Goal: Task Accomplishment & Management: Manage account settings

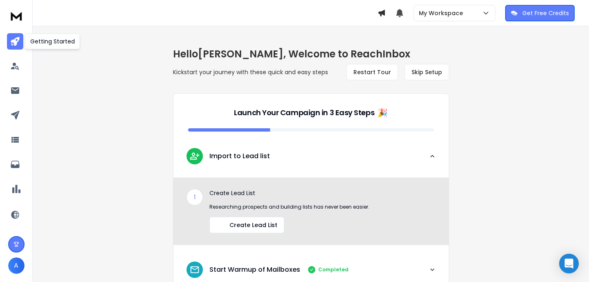
click at [14, 11] on img at bounding box center [16, 15] width 16 height 15
click at [14, 37] on icon at bounding box center [15, 41] width 10 height 10
click at [18, 19] on img at bounding box center [16, 15] width 16 height 15
click at [18, 14] on img at bounding box center [16, 15] width 16 height 15
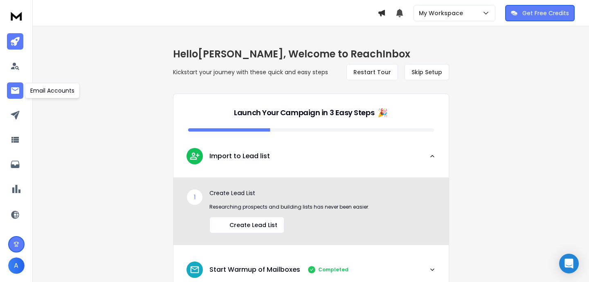
click at [7, 88] on link at bounding box center [15, 90] width 16 height 16
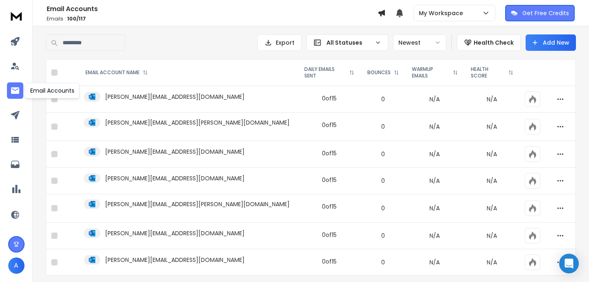
click at [193, 40] on div at bounding box center [149, 42] width 207 height 16
click at [18, 88] on icon at bounding box center [15, 90] width 8 height 7
click at [13, 13] on img at bounding box center [16, 15] width 16 height 15
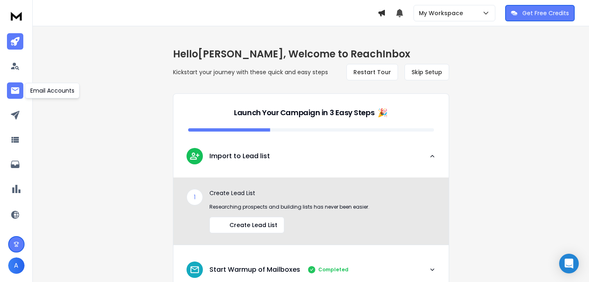
click at [19, 88] on icon at bounding box center [15, 91] width 10 height 10
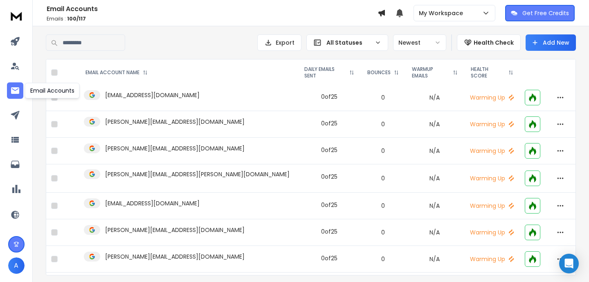
scroll to position [2014, 0]
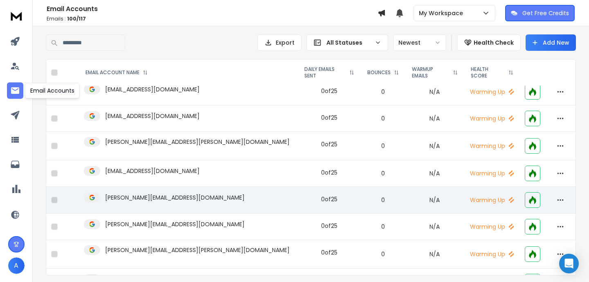
click at [249, 187] on td "[PERSON_NAME][EMAIL_ADDRESS][DOMAIN_NAME]" at bounding box center [188, 200] width 219 height 27
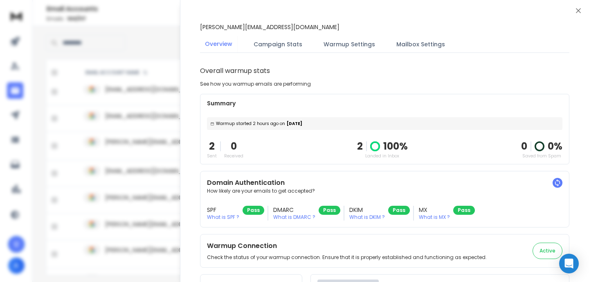
click at [139, 140] on div at bounding box center [294, 141] width 589 height 282
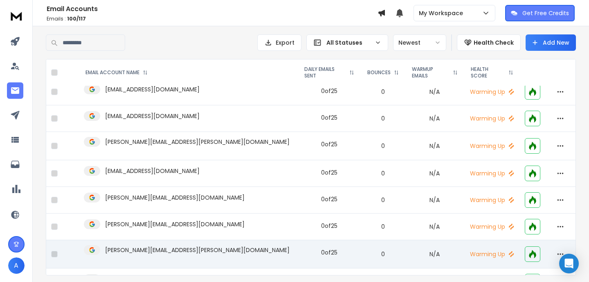
click at [140, 240] on td "[PERSON_NAME][EMAIL_ADDRESS][PERSON_NAME][DOMAIN_NAME]" at bounding box center [188, 254] width 219 height 28
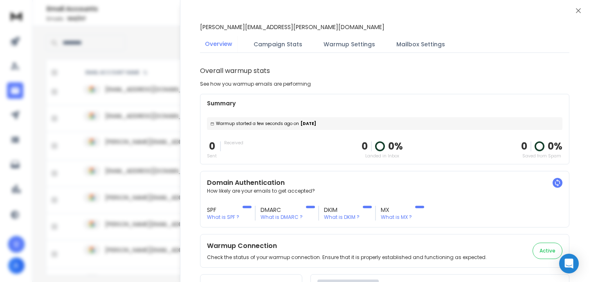
click at [134, 170] on div at bounding box center [294, 141] width 589 height 282
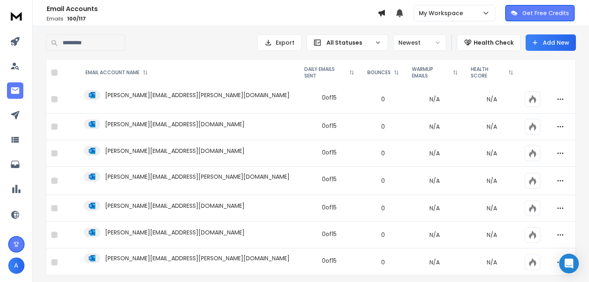
scroll to position [0, 0]
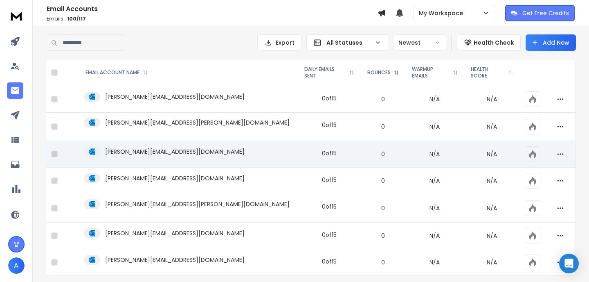
click at [182, 156] on td "[PERSON_NAME][EMAIL_ADDRESS][DOMAIN_NAME]" at bounding box center [188, 154] width 219 height 27
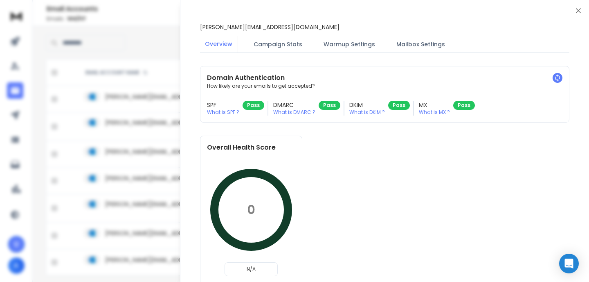
click at [135, 149] on div at bounding box center [294, 141] width 589 height 282
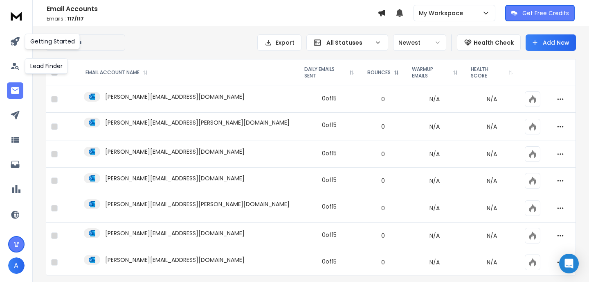
click at [10, 27] on div at bounding box center [16, 117] width 19 height 218
click at [15, 36] on icon at bounding box center [15, 41] width 10 height 10
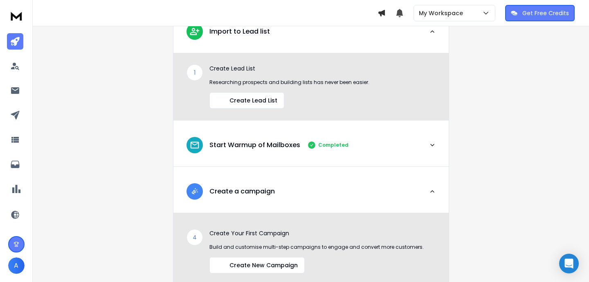
scroll to position [125, 0]
click at [430, 147] on icon "button" at bounding box center [432, 144] width 7 height 7
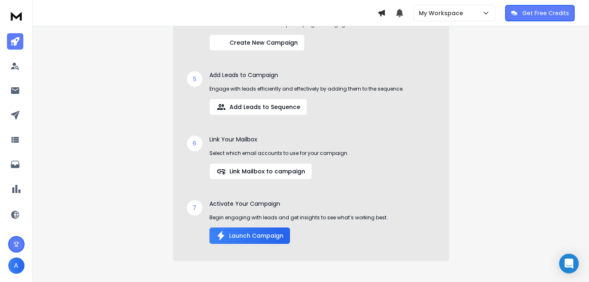
scroll to position [0, 0]
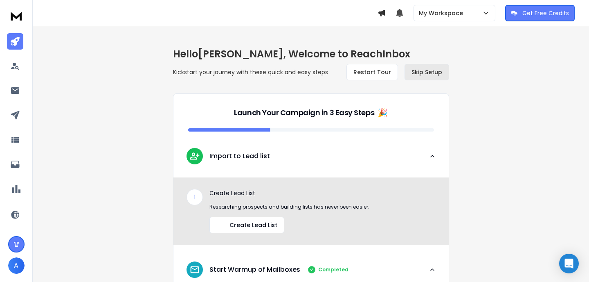
click at [418, 73] on span "Skip Setup" at bounding box center [427, 72] width 31 height 8
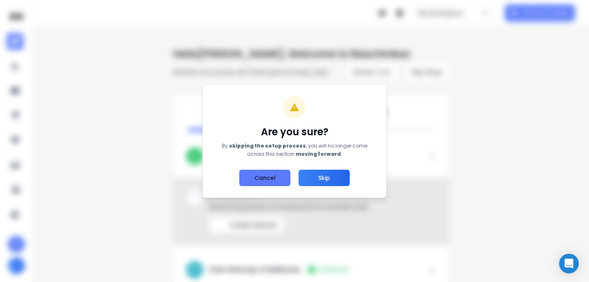
click at [262, 178] on button "Cancel" at bounding box center [264, 177] width 51 height 16
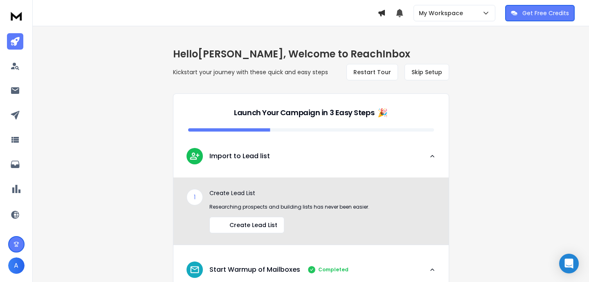
scroll to position [8, 0]
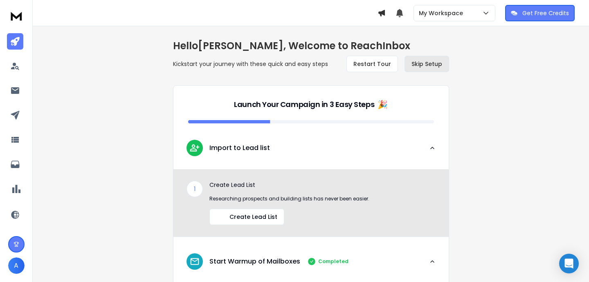
click at [423, 62] on span "Skip Setup" at bounding box center [427, 64] width 31 height 8
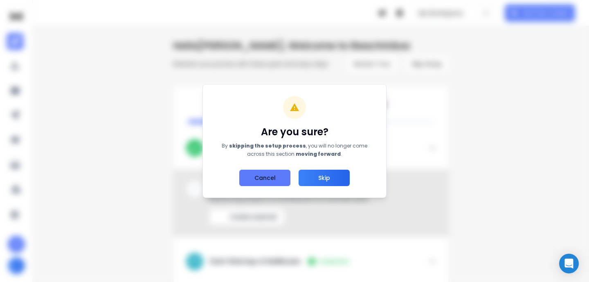
click at [326, 182] on button "Skip" at bounding box center [324, 177] width 51 height 16
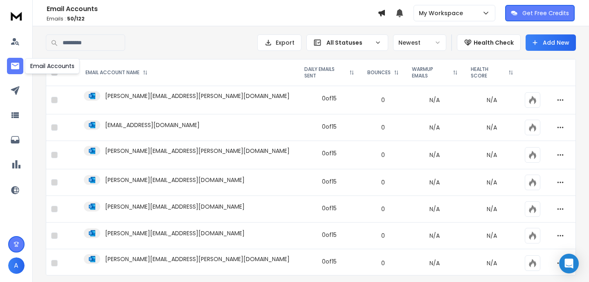
click at [17, 62] on icon at bounding box center [15, 66] width 10 height 10
click at [17, 45] on icon at bounding box center [15, 41] width 10 height 10
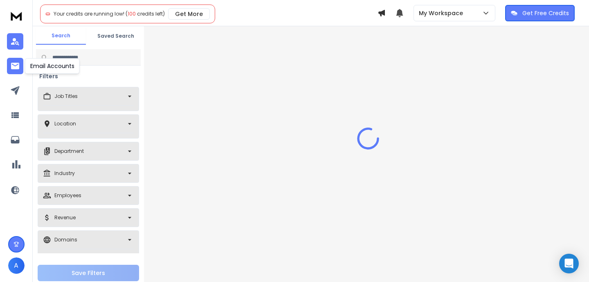
click at [16, 61] on icon at bounding box center [15, 66] width 10 height 10
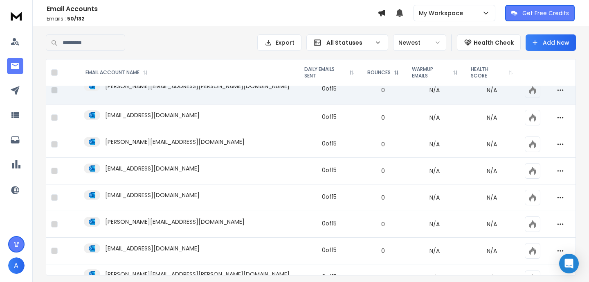
scroll to position [37, 0]
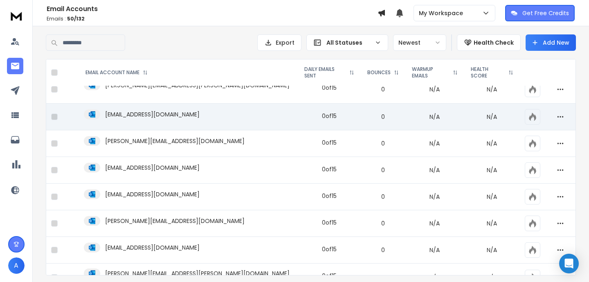
drag, startPoint x: 210, startPoint y: 113, endPoint x: 144, endPoint y: 113, distance: 65.9
click at [144, 113] on div "[EMAIL_ADDRESS][DOMAIN_NAME]" at bounding box center [188, 114] width 209 height 10
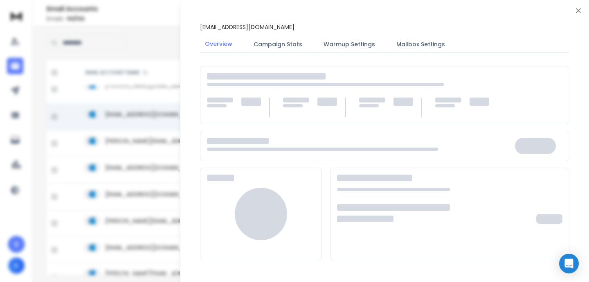
copy p "striverecruiters.com"
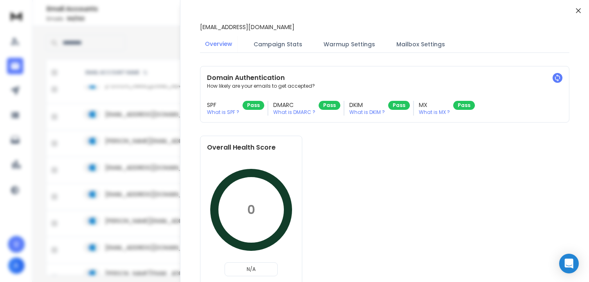
click at [575, 11] on icon "button" at bounding box center [579, 11] width 8 height 8
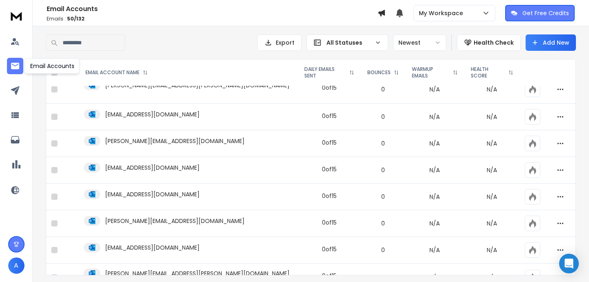
click at [21, 67] on link at bounding box center [15, 66] width 16 height 16
click at [9, 37] on link at bounding box center [15, 41] width 16 height 16
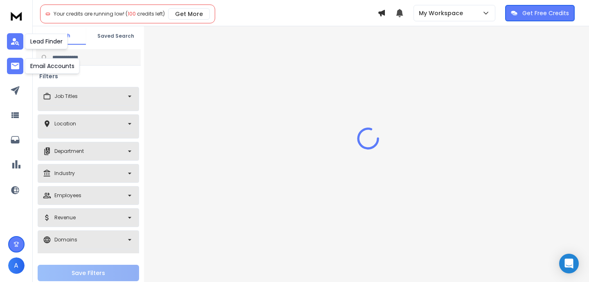
click at [14, 62] on icon at bounding box center [15, 66] width 10 height 10
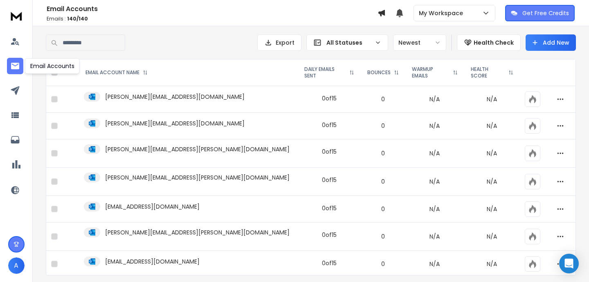
click at [11, 63] on icon at bounding box center [15, 66] width 8 height 7
click at [12, 42] on icon at bounding box center [15, 41] width 10 height 10
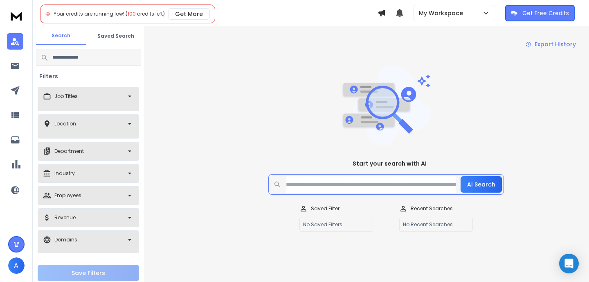
click at [18, 15] on img at bounding box center [16, 15] width 16 height 15
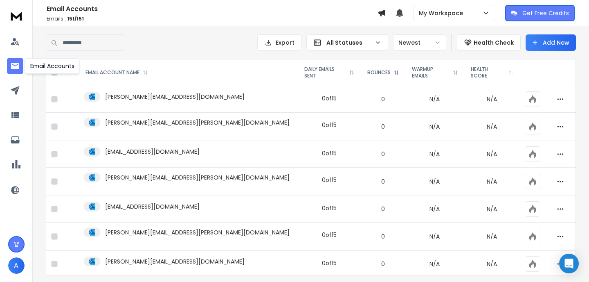
click at [18, 72] on link at bounding box center [15, 66] width 16 height 16
click at [19, 90] on icon at bounding box center [15, 91] width 10 height 10
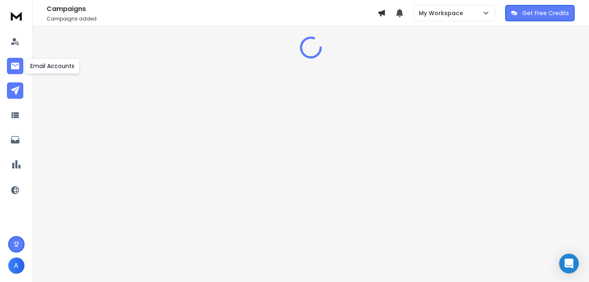
click at [16, 68] on icon at bounding box center [15, 66] width 8 height 7
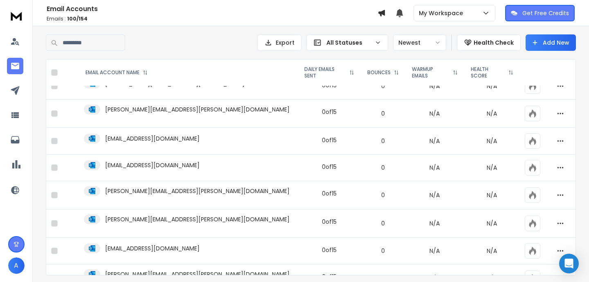
scroll to position [1182, 0]
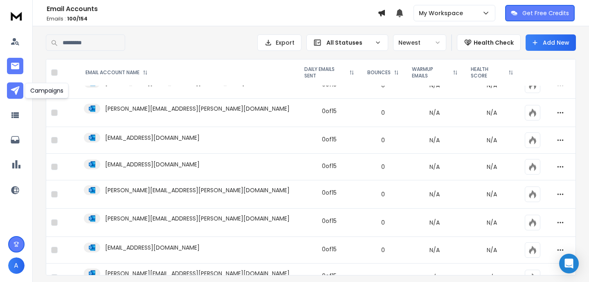
click at [11, 87] on icon at bounding box center [15, 91] width 10 height 10
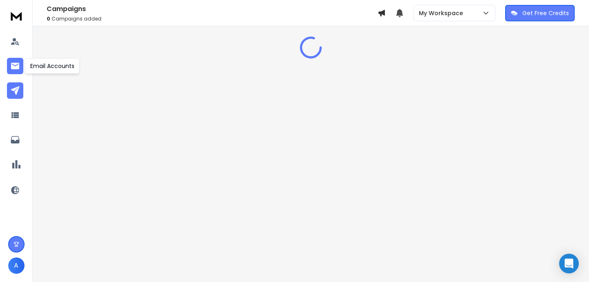
click at [14, 63] on icon at bounding box center [15, 66] width 8 height 7
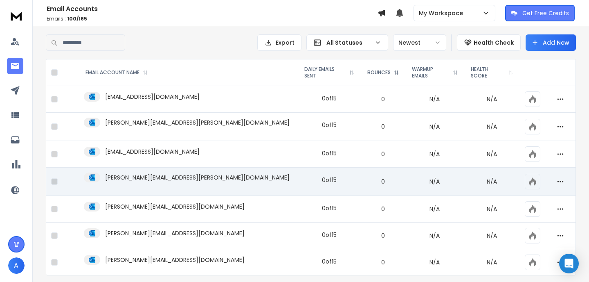
scroll to position [1137, 0]
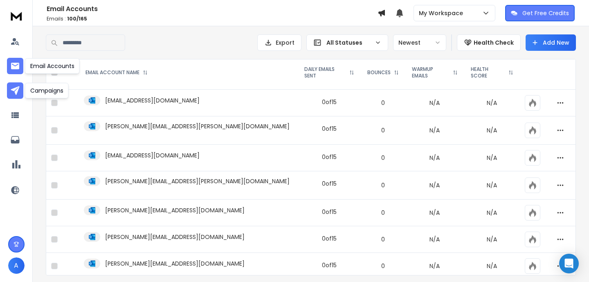
click at [14, 91] on icon at bounding box center [15, 91] width 10 height 10
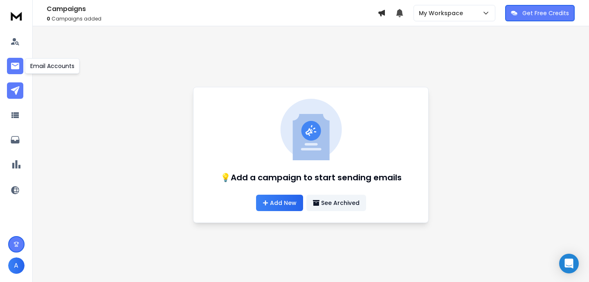
click at [17, 63] on icon at bounding box center [15, 66] width 8 height 7
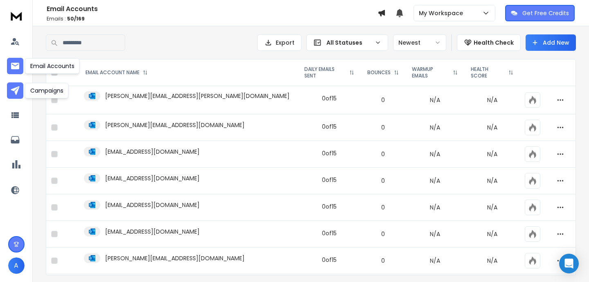
click at [22, 89] on link at bounding box center [15, 90] width 16 height 16
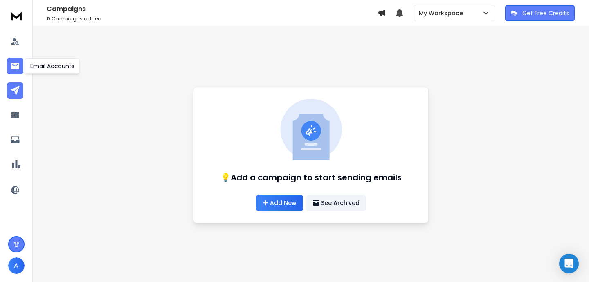
click at [12, 59] on link at bounding box center [15, 66] width 16 height 16
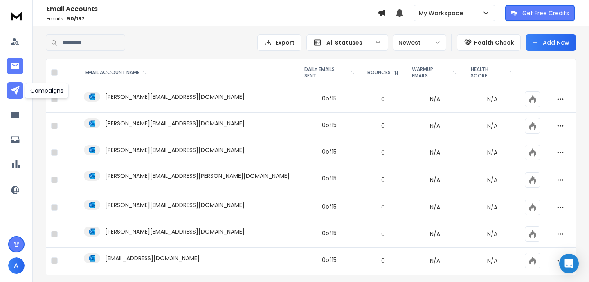
click at [11, 87] on icon at bounding box center [15, 91] width 10 height 10
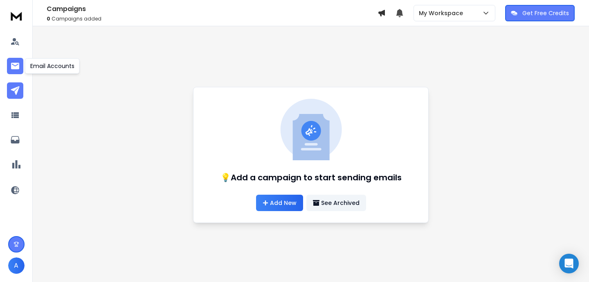
click at [13, 69] on icon at bounding box center [15, 66] width 10 height 10
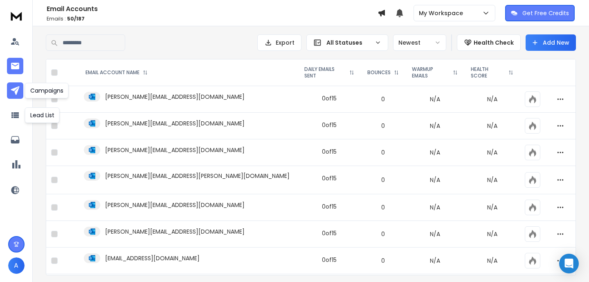
click at [18, 87] on icon at bounding box center [15, 90] width 9 height 9
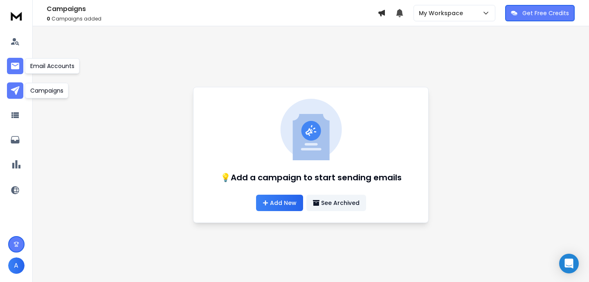
click at [18, 63] on icon at bounding box center [15, 66] width 8 height 7
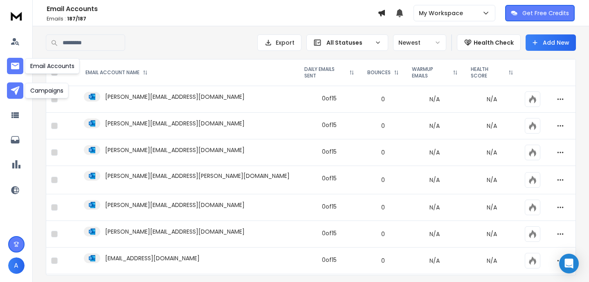
click at [13, 88] on icon at bounding box center [15, 91] width 10 height 10
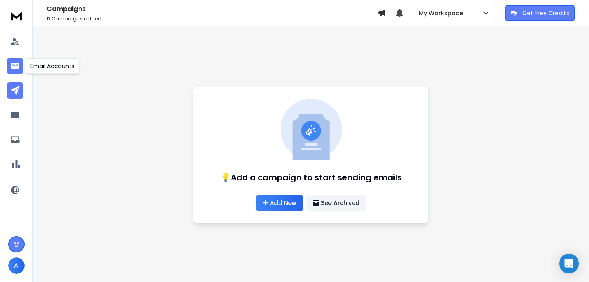
click at [14, 61] on icon at bounding box center [15, 66] width 10 height 10
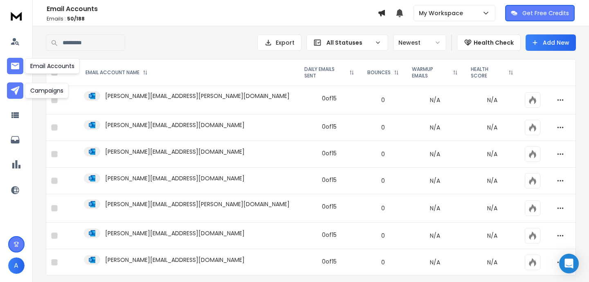
click at [16, 90] on icon at bounding box center [15, 90] width 9 height 9
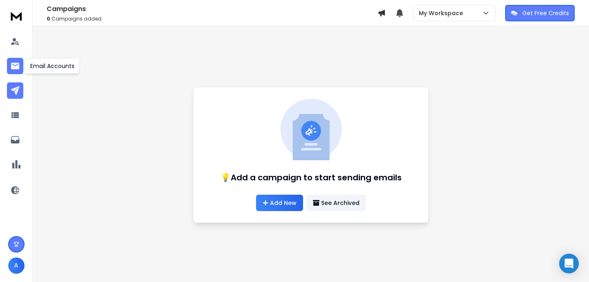
click at [14, 68] on icon at bounding box center [15, 66] width 8 height 7
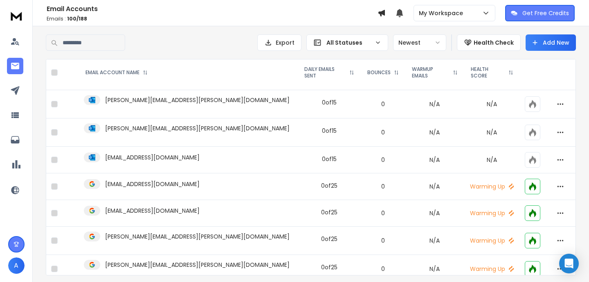
scroll to position [2384, 0]
click at [56, 72] on button "button" at bounding box center [54, 72] width 7 height 7
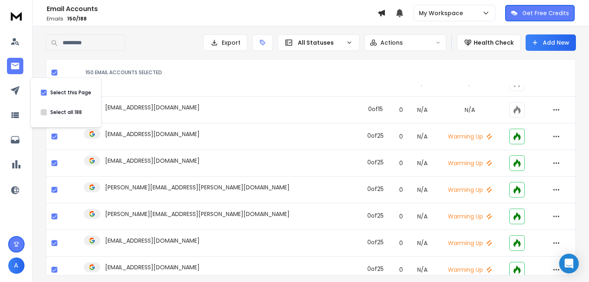
click at [55, 72] on button "Select this Page" at bounding box center [54, 72] width 7 height 7
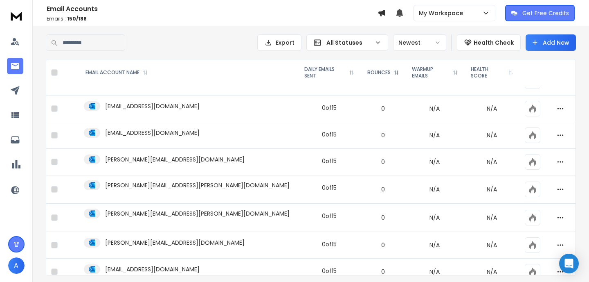
scroll to position [0, 0]
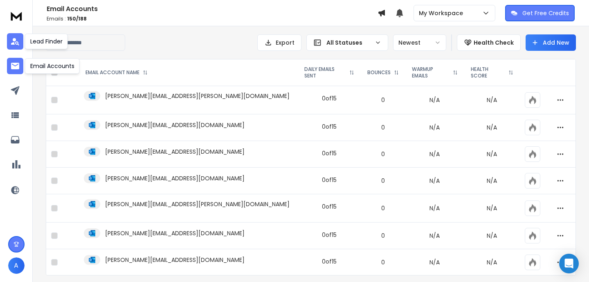
click at [15, 41] on circle at bounding box center [14, 39] width 3 height 3
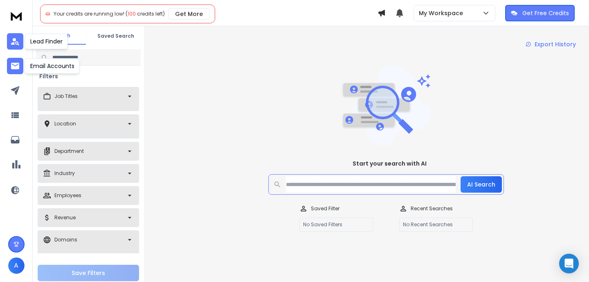
click at [15, 64] on icon at bounding box center [15, 66] width 8 height 7
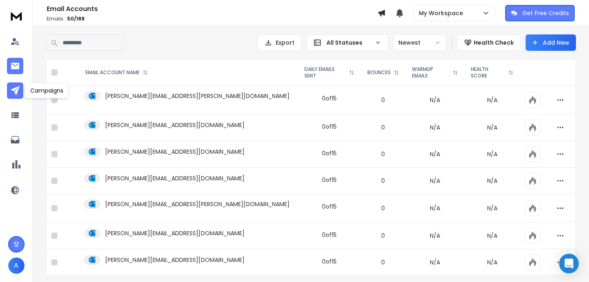
click at [15, 91] on icon at bounding box center [15, 90] width 9 height 9
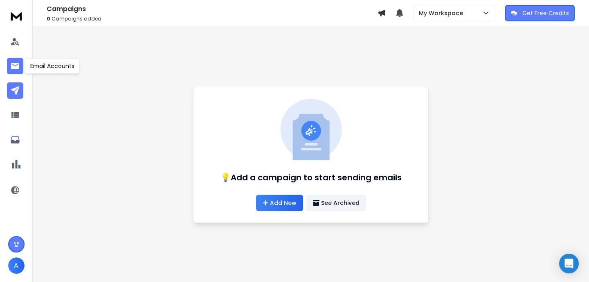
click at [14, 70] on icon at bounding box center [15, 66] width 10 height 10
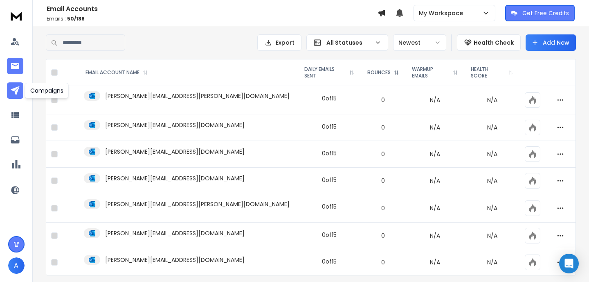
click at [18, 86] on icon at bounding box center [15, 91] width 10 height 10
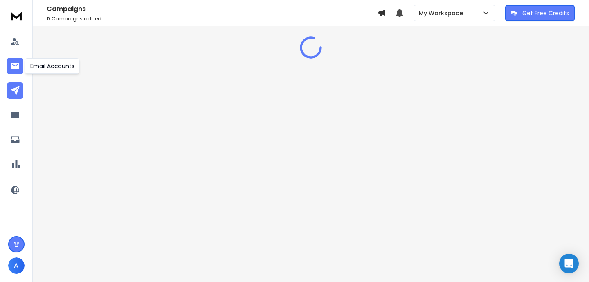
click at [14, 65] on icon at bounding box center [15, 66] width 10 height 10
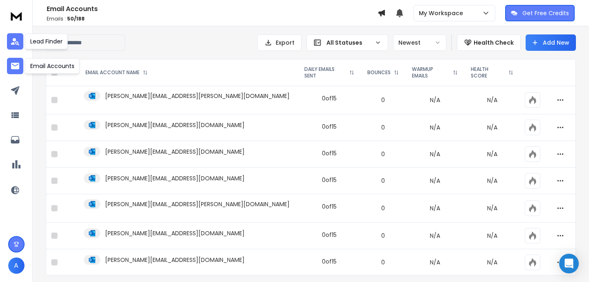
click at [17, 49] on link at bounding box center [15, 41] width 16 height 16
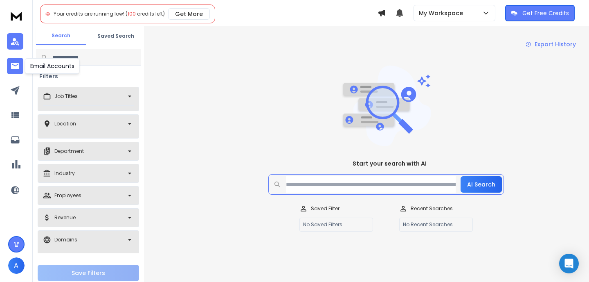
click at [13, 63] on icon at bounding box center [15, 66] width 8 height 7
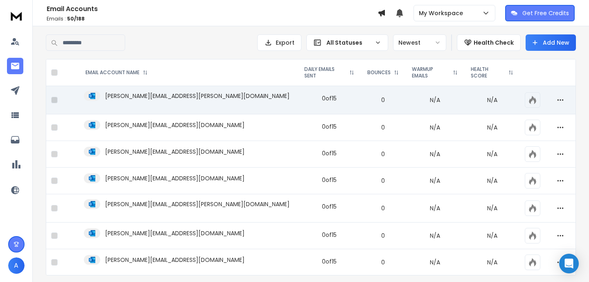
click at [54, 97] on button "button" at bounding box center [54, 100] width 7 height 7
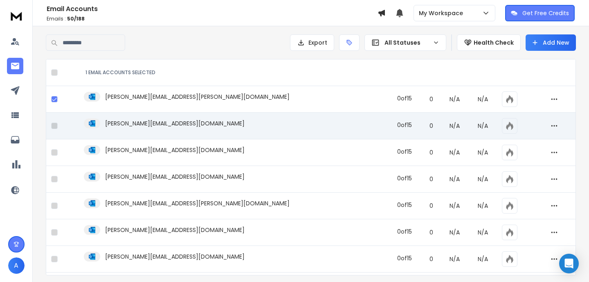
click at [54, 120] on td at bounding box center [62, 126] width 33 height 27
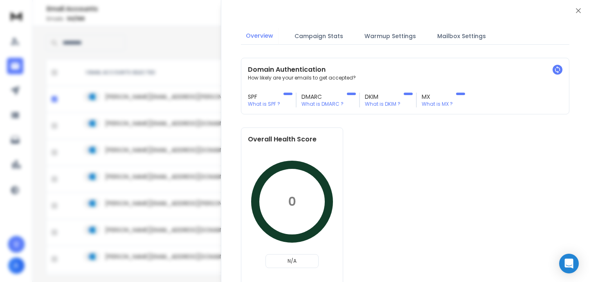
click at [47, 126] on div at bounding box center [294, 141] width 589 height 282
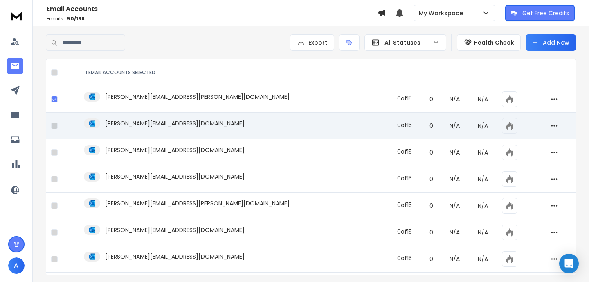
click at [56, 126] on button "button" at bounding box center [54, 125] width 7 height 7
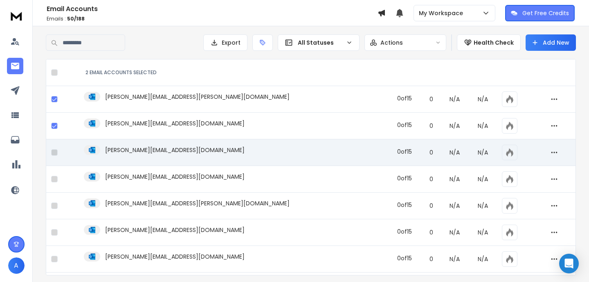
click at [54, 152] on button "button" at bounding box center [54, 152] width 7 height 7
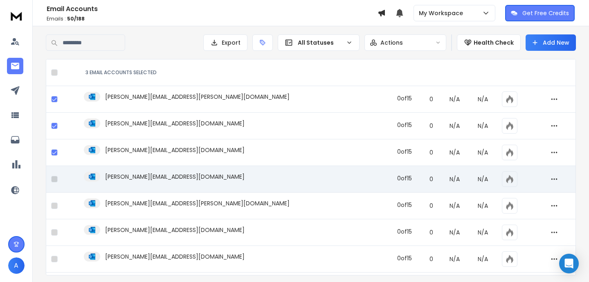
click at [54, 180] on button "button" at bounding box center [54, 179] width 7 height 7
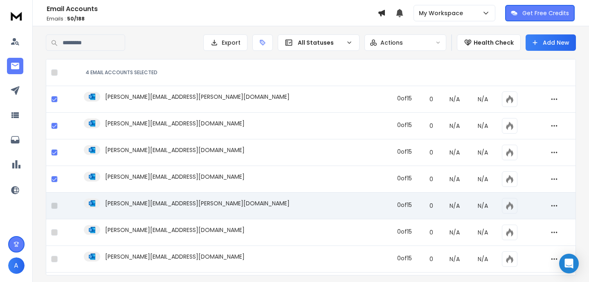
click at [53, 203] on button "button" at bounding box center [54, 205] width 7 height 7
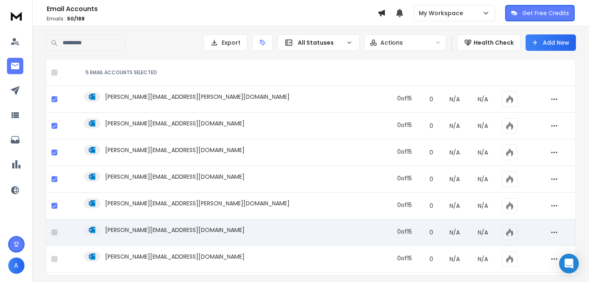
click at [54, 228] on td at bounding box center [62, 232] width 33 height 27
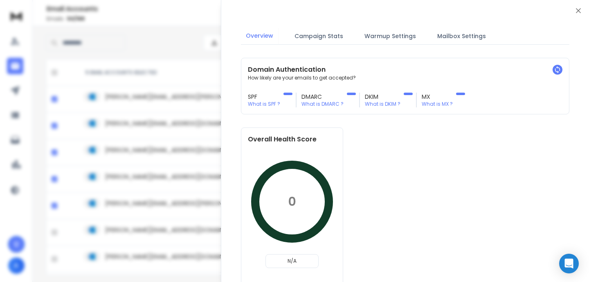
click at [53, 227] on div at bounding box center [294, 141] width 589 height 282
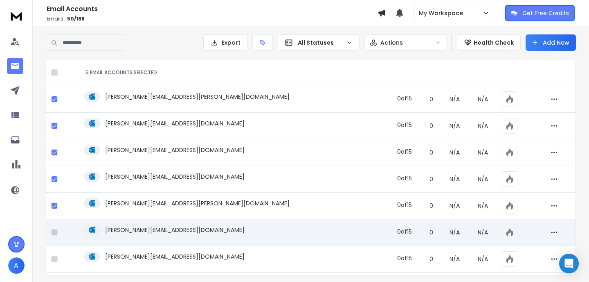
click at [54, 233] on button "button" at bounding box center [54, 232] width 7 height 7
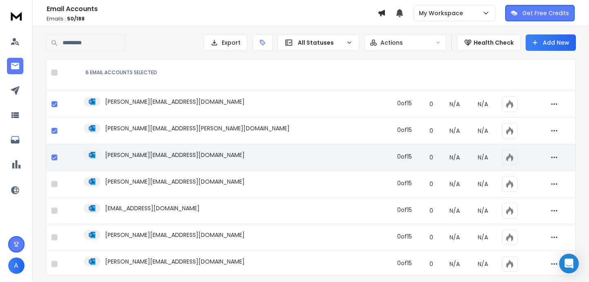
scroll to position [91, 0]
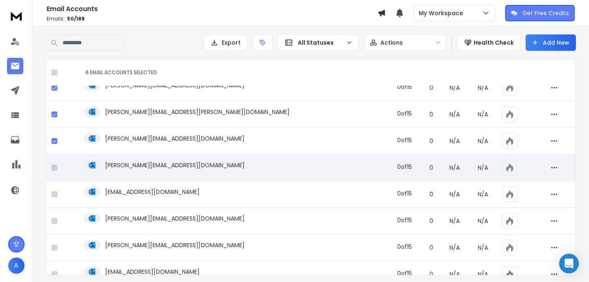
click at [55, 165] on button "button" at bounding box center [54, 167] width 7 height 7
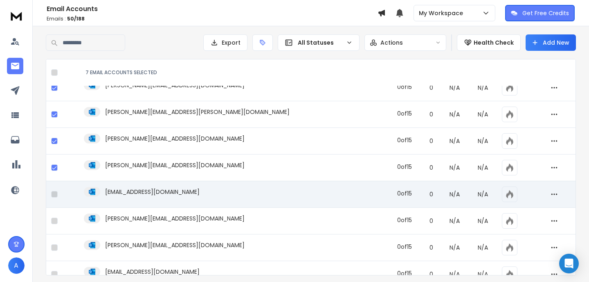
click at [54, 195] on button "button" at bounding box center [54, 194] width 7 height 7
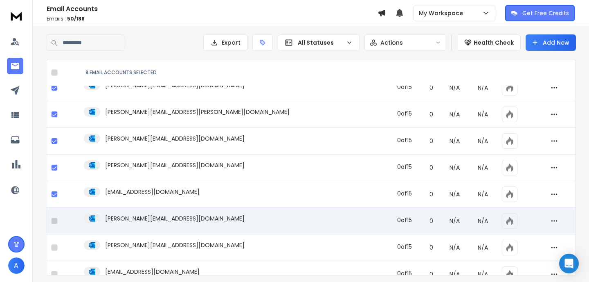
click at [53, 221] on button "button" at bounding box center [54, 220] width 7 height 7
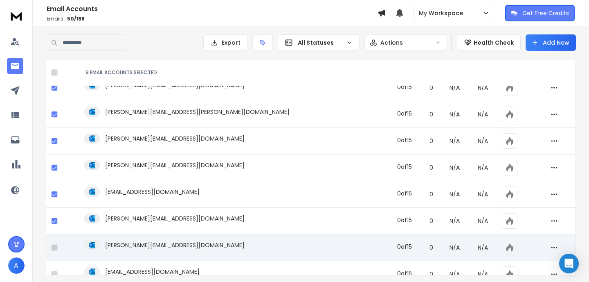
click at [55, 247] on button "button" at bounding box center [54, 247] width 7 height 7
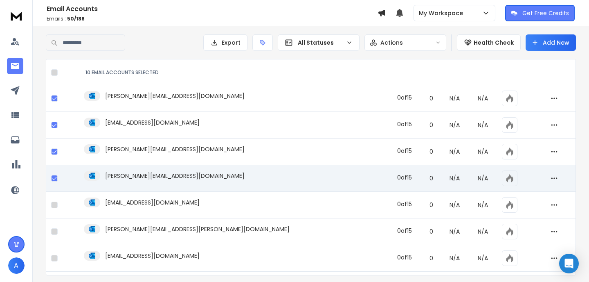
scroll to position [161, 0]
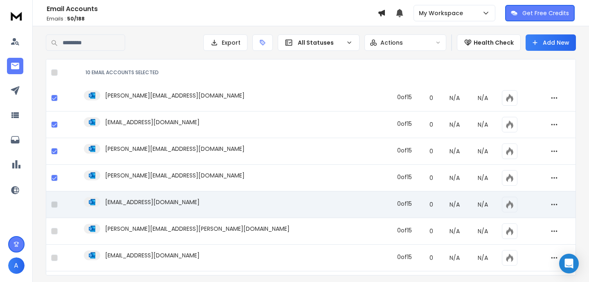
click at [56, 204] on button "button" at bounding box center [54, 204] width 7 height 7
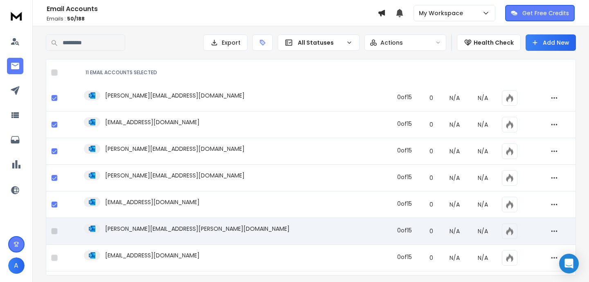
click at [54, 230] on button "button" at bounding box center [54, 231] width 7 height 7
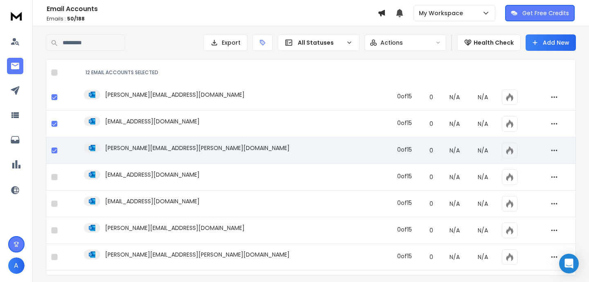
scroll to position [255, 0]
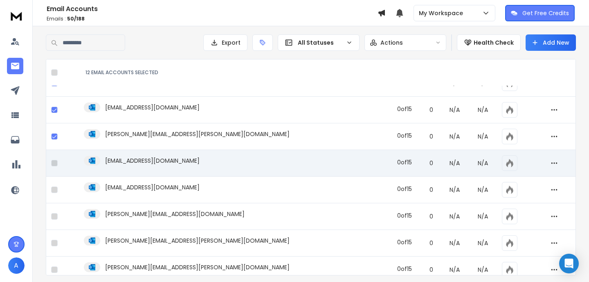
click at [53, 165] on button "button" at bounding box center [54, 163] width 7 height 7
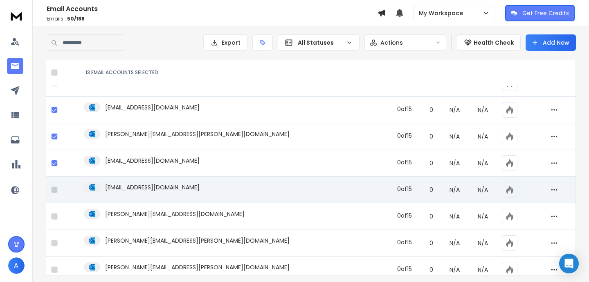
click at [54, 190] on button "button" at bounding box center [54, 189] width 7 height 7
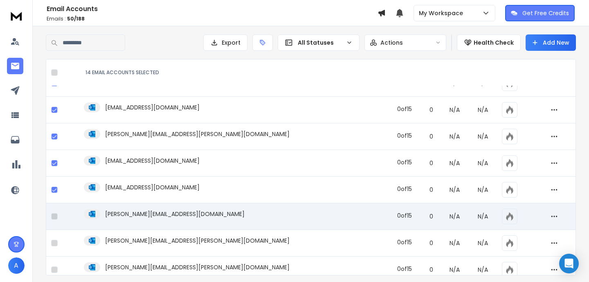
click at [54, 216] on button "button" at bounding box center [54, 216] width 7 height 7
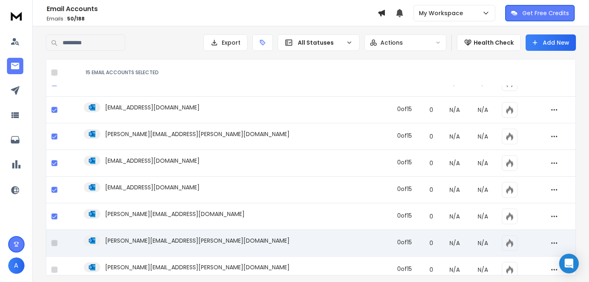
click at [55, 245] on button "button" at bounding box center [54, 242] width 7 height 7
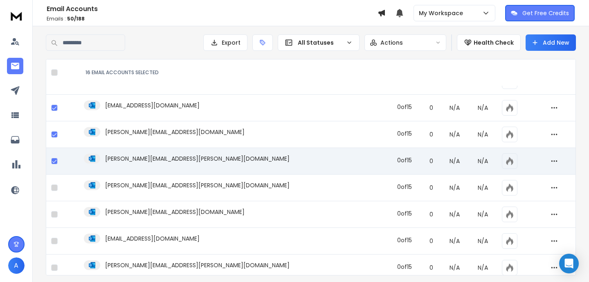
scroll to position [357, 0]
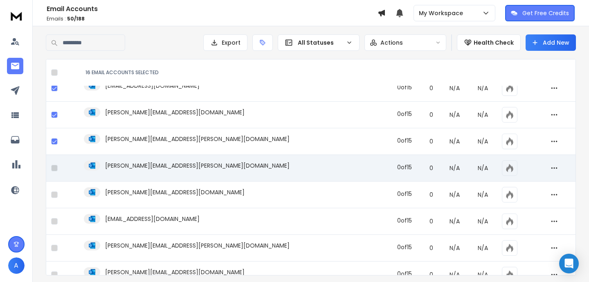
click at [54, 167] on button "button" at bounding box center [54, 168] width 7 height 7
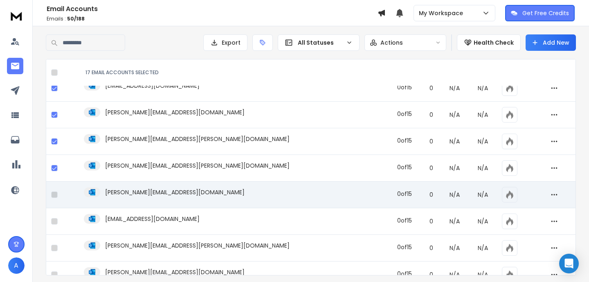
click at [54, 195] on button "button" at bounding box center [54, 194] width 7 height 7
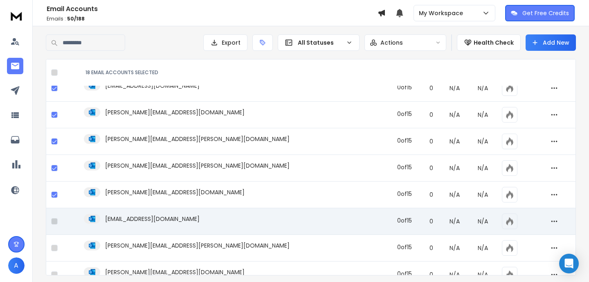
click at [55, 222] on button "button" at bounding box center [54, 221] width 7 height 7
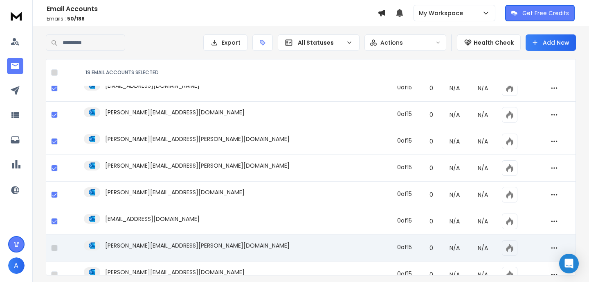
click at [55, 247] on button "button" at bounding box center [54, 247] width 7 height 7
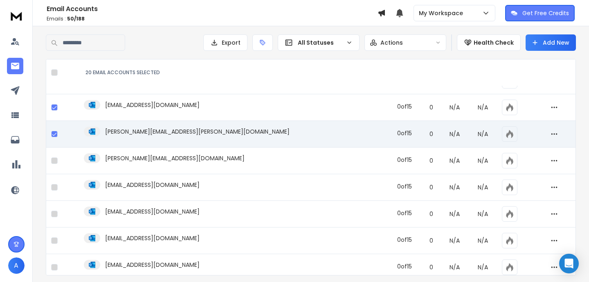
scroll to position [480, 0]
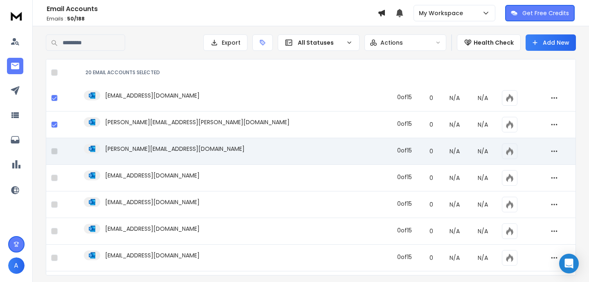
click at [55, 154] on td at bounding box center [62, 151] width 33 height 27
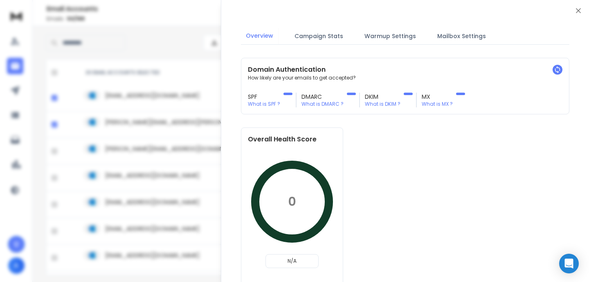
click at [56, 152] on div at bounding box center [294, 141] width 589 height 282
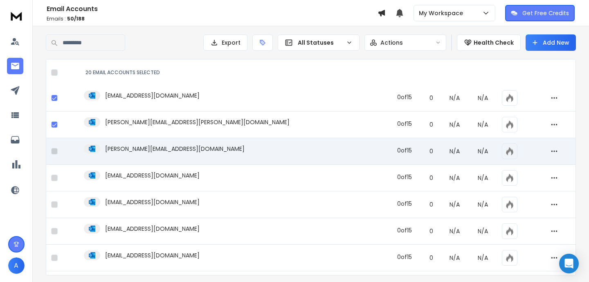
click at [55, 151] on button "button" at bounding box center [54, 151] width 7 height 7
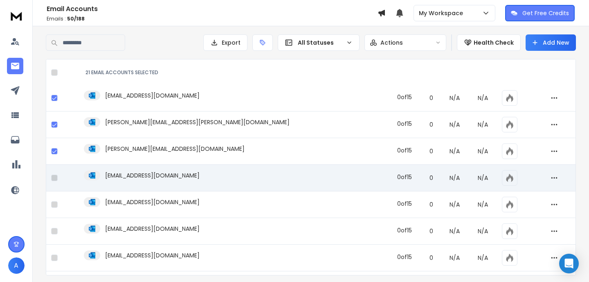
click at [54, 176] on button "button" at bounding box center [54, 177] width 7 height 7
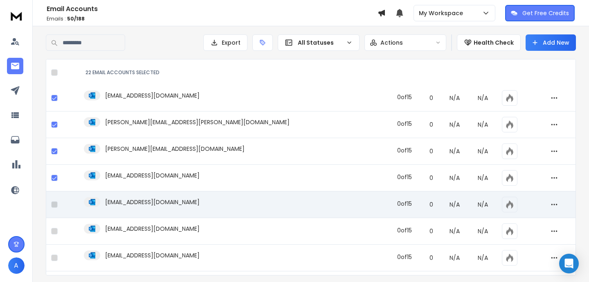
click at [54, 204] on button "button" at bounding box center [54, 204] width 7 height 7
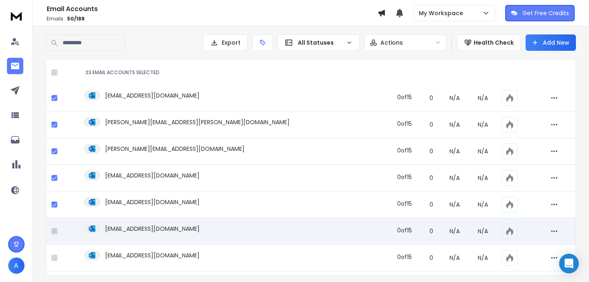
click at [54, 231] on button "button" at bounding box center [54, 231] width 7 height 7
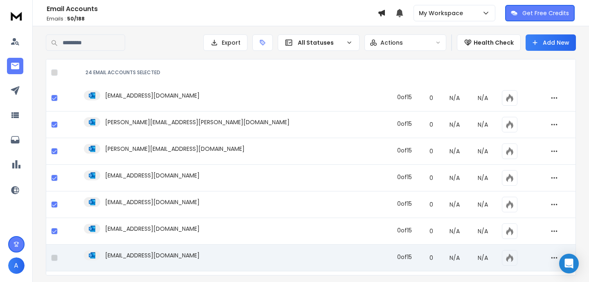
click at [55, 259] on button "button" at bounding box center [54, 257] width 7 height 7
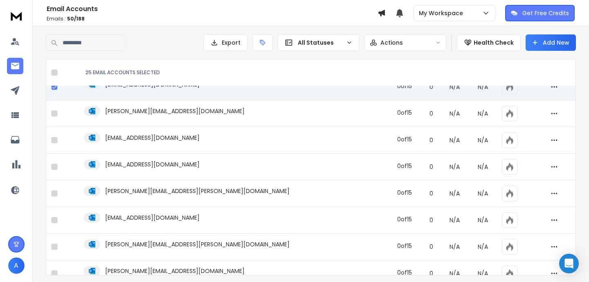
scroll to position [648, 0]
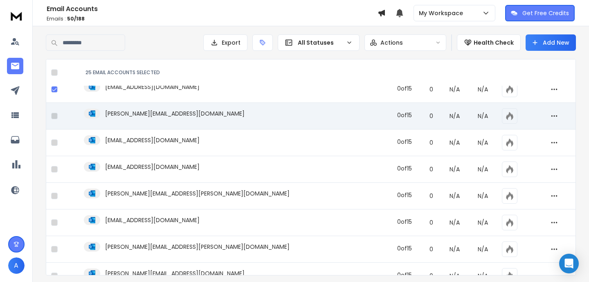
click at [54, 117] on button "button" at bounding box center [54, 116] width 7 height 7
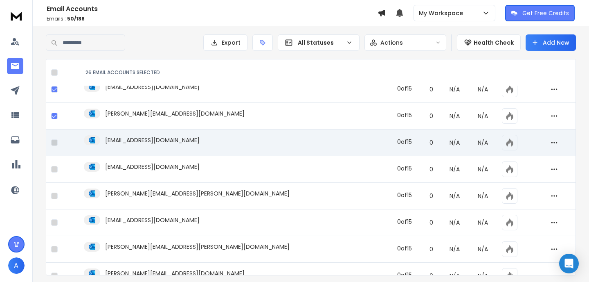
click at [54, 142] on button "button" at bounding box center [54, 142] width 7 height 7
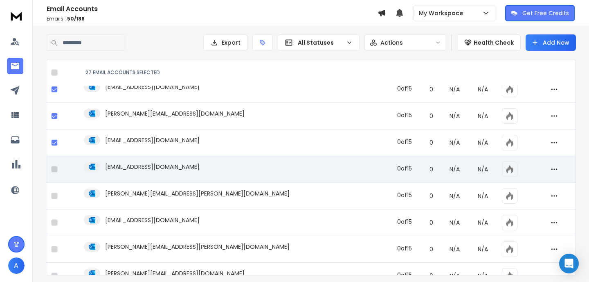
click at [55, 167] on button "button" at bounding box center [54, 169] width 7 height 7
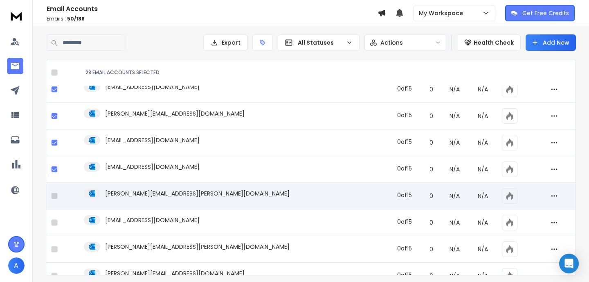
click at [54, 196] on button "button" at bounding box center [54, 195] width 7 height 7
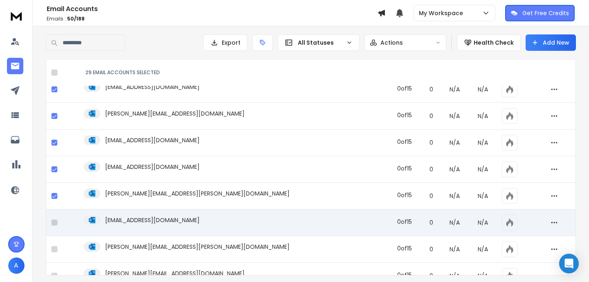
click at [54, 223] on button "button" at bounding box center [54, 222] width 7 height 7
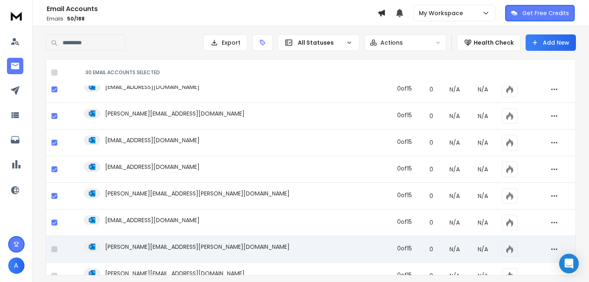
click at [55, 250] on button "button" at bounding box center [54, 249] width 7 height 7
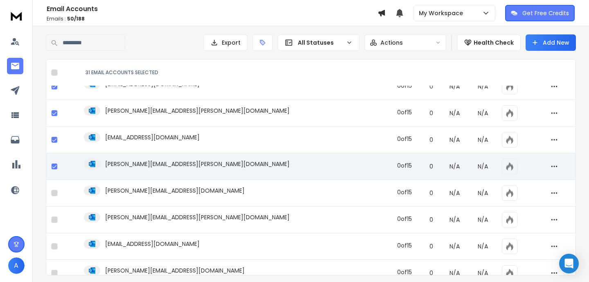
scroll to position [734, 0]
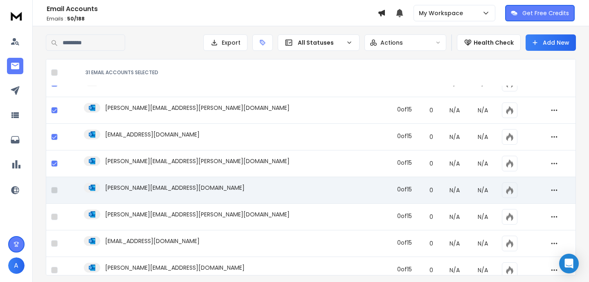
click at [54, 189] on button "button" at bounding box center [54, 190] width 7 height 7
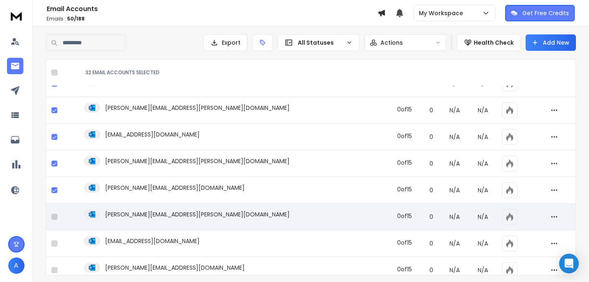
click at [54, 217] on button "button" at bounding box center [54, 216] width 7 height 7
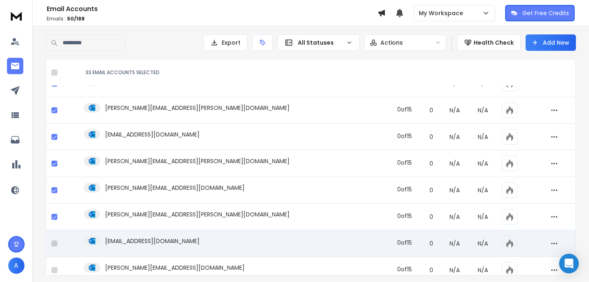
click at [55, 241] on button "button" at bounding box center [54, 243] width 7 height 7
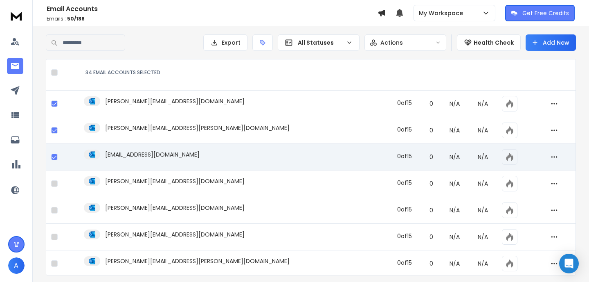
scroll to position [857, 0]
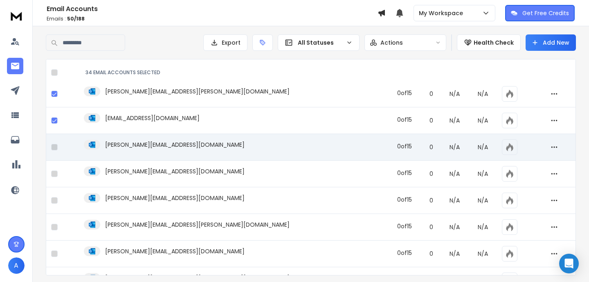
click at [55, 148] on button "button" at bounding box center [54, 147] width 7 height 7
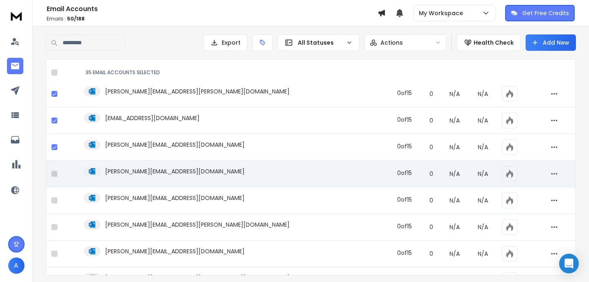
click at [53, 171] on button "button" at bounding box center [54, 173] width 7 height 7
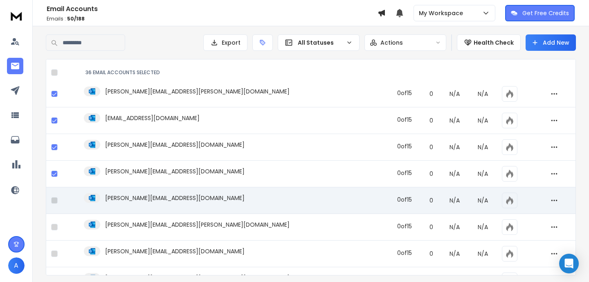
click at [54, 200] on button "button" at bounding box center [54, 200] width 7 height 7
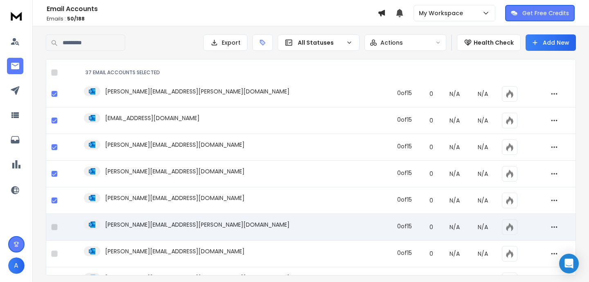
click at [55, 228] on button "button" at bounding box center [54, 226] width 7 height 7
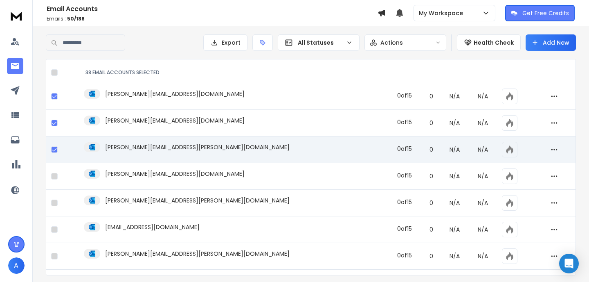
scroll to position [941, 0]
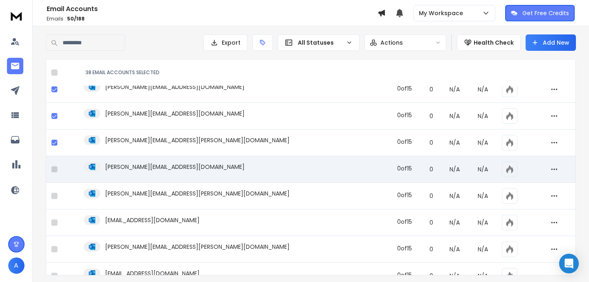
click at [53, 170] on button "button" at bounding box center [54, 169] width 7 height 7
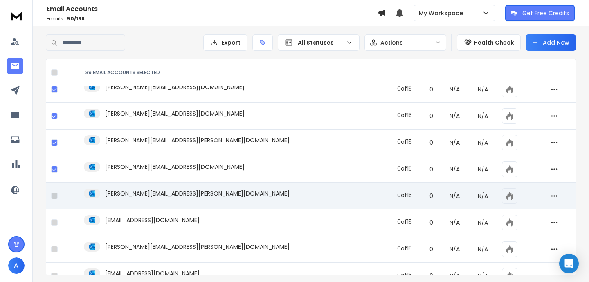
click at [55, 194] on button "button" at bounding box center [54, 195] width 7 height 7
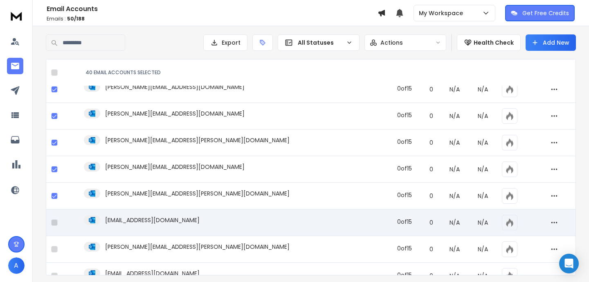
click at [54, 221] on button "button" at bounding box center [54, 222] width 7 height 7
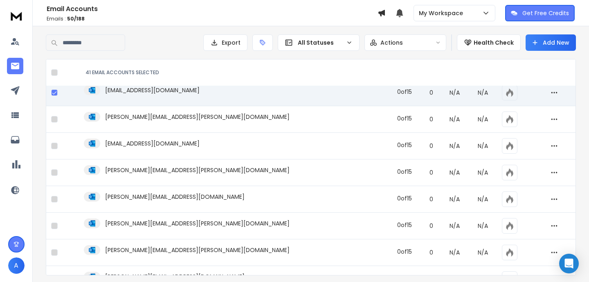
scroll to position [1071, 0]
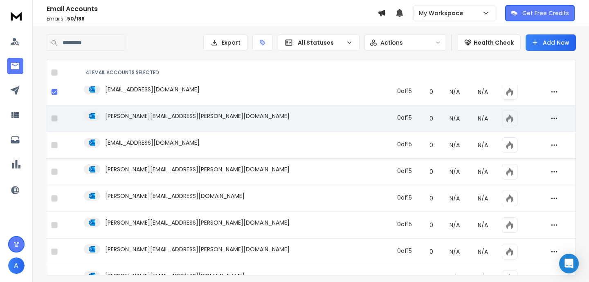
click at [54, 120] on button "button" at bounding box center [54, 118] width 7 height 7
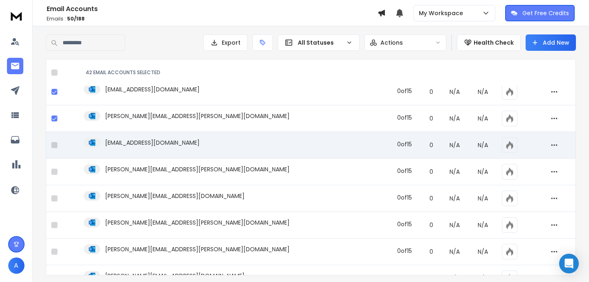
click at [54, 147] on button "button" at bounding box center [54, 145] width 7 height 7
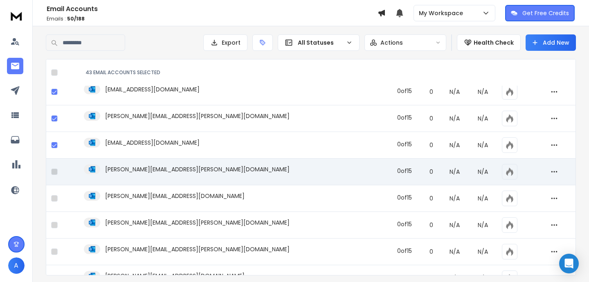
click at [54, 171] on button "button" at bounding box center [54, 171] width 7 height 7
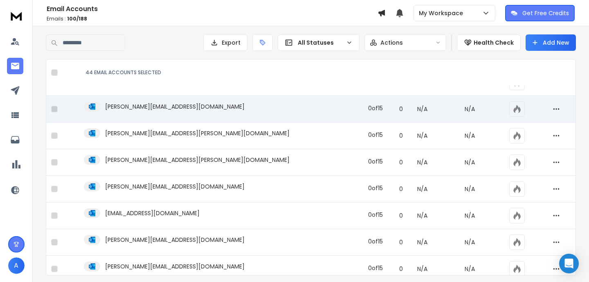
click at [54, 109] on button "button" at bounding box center [54, 109] width 7 height 7
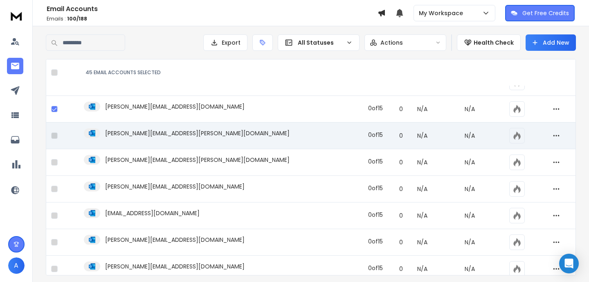
click at [54, 133] on button "button" at bounding box center [54, 135] width 7 height 7
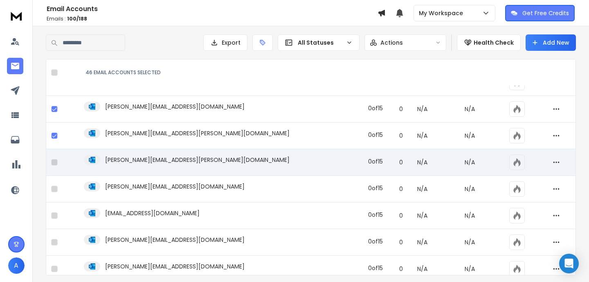
click at [54, 162] on button "button" at bounding box center [54, 162] width 7 height 7
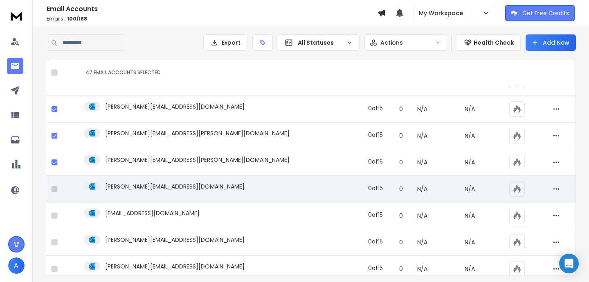
click at [53, 189] on button "button" at bounding box center [54, 188] width 7 height 7
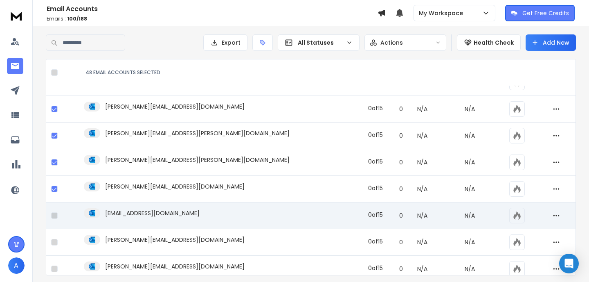
click at [55, 216] on button "button" at bounding box center [54, 215] width 7 height 7
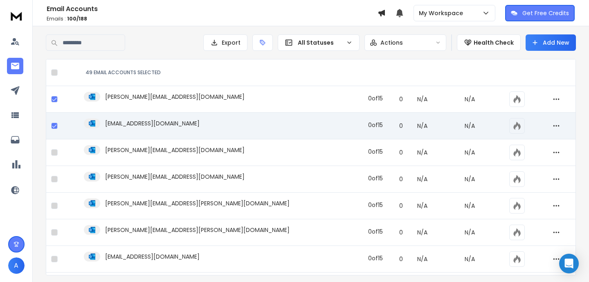
scroll to position [1277, 0]
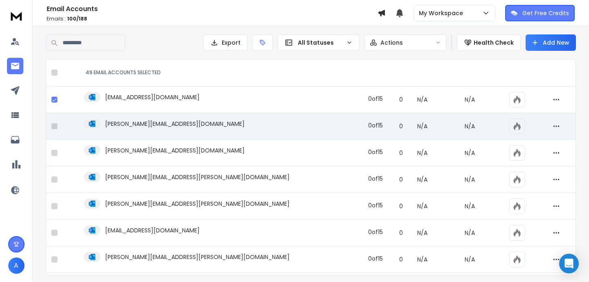
click at [54, 129] on td at bounding box center [62, 126] width 33 height 27
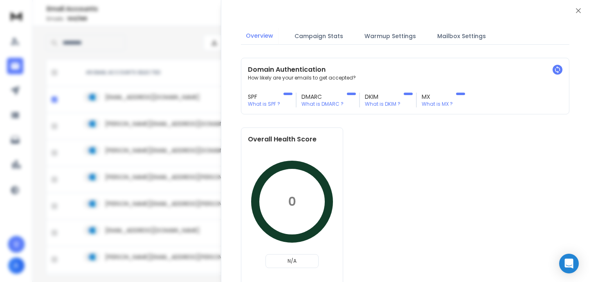
click at [53, 129] on div at bounding box center [294, 141] width 589 height 282
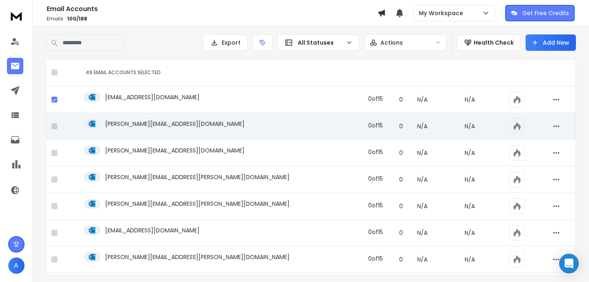
click at [55, 123] on button "button" at bounding box center [54, 126] width 7 height 7
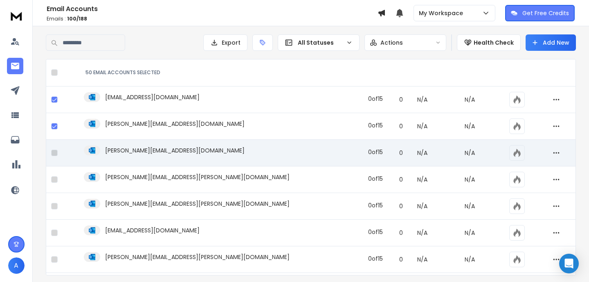
click at [54, 152] on button "button" at bounding box center [54, 152] width 7 height 7
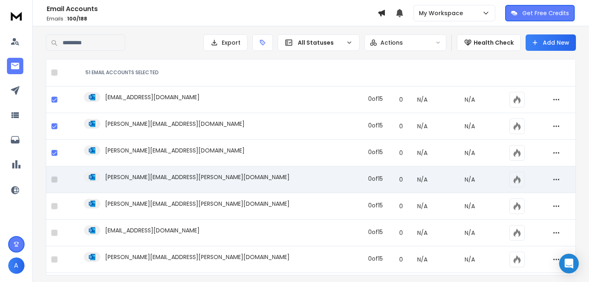
click at [54, 180] on button "button" at bounding box center [54, 179] width 7 height 7
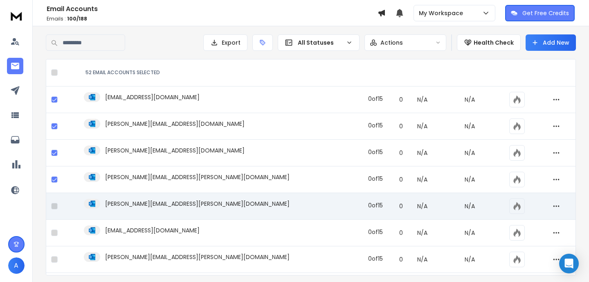
click at [54, 205] on button "button" at bounding box center [54, 206] width 7 height 7
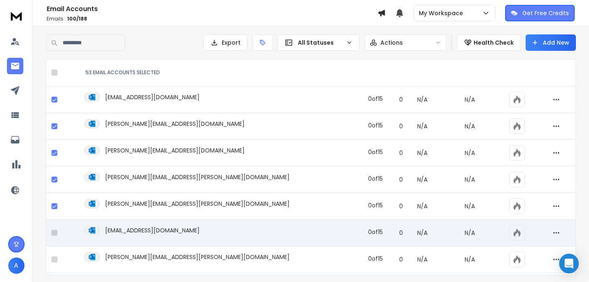
click at [52, 230] on button "button" at bounding box center [54, 232] width 7 height 7
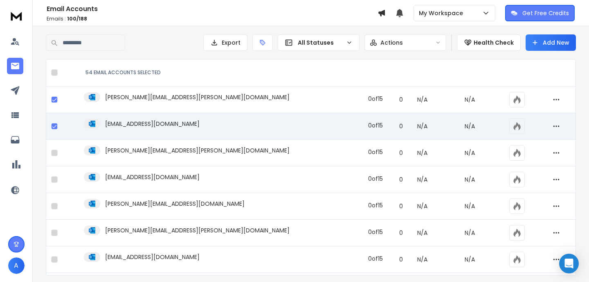
scroll to position [1386, 0]
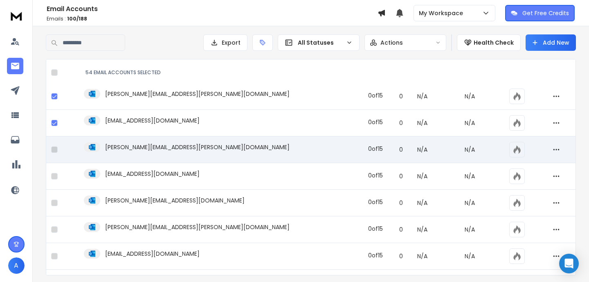
click at [55, 151] on button "button" at bounding box center [54, 149] width 7 height 7
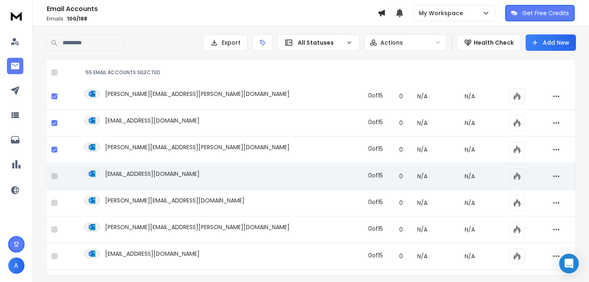
click at [52, 174] on button "button" at bounding box center [54, 176] width 7 height 7
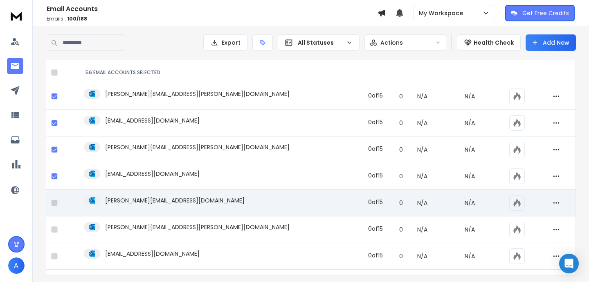
click at [55, 204] on button "button" at bounding box center [54, 202] width 7 height 7
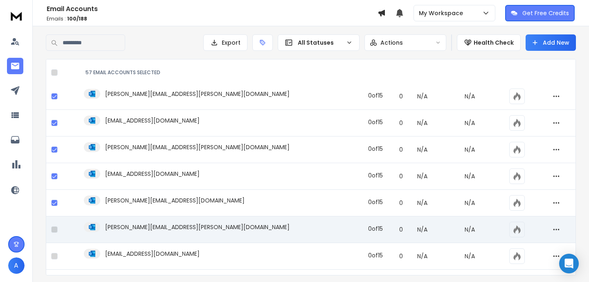
click at [54, 229] on button "button" at bounding box center [54, 229] width 7 height 7
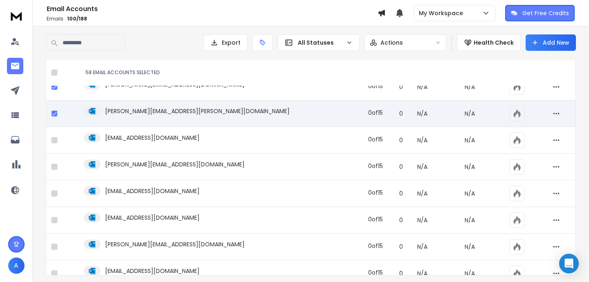
scroll to position [1512, 0]
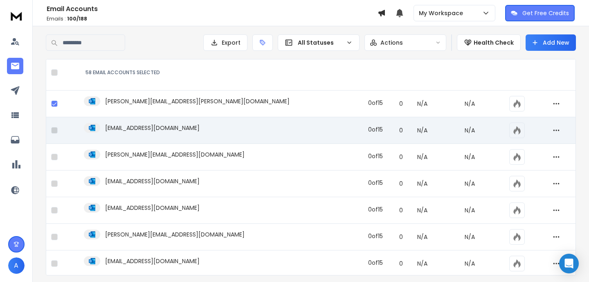
click at [54, 129] on button "button" at bounding box center [54, 130] width 7 height 7
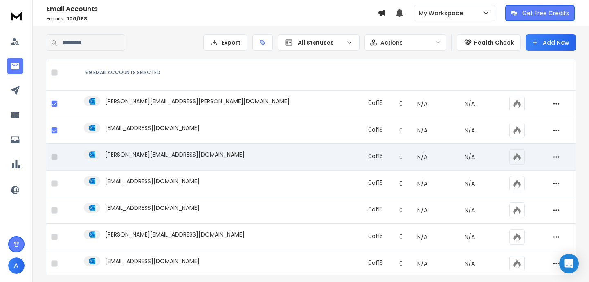
click at [54, 158] on button "button" at bounding box center [54, 156] width 7 height 7
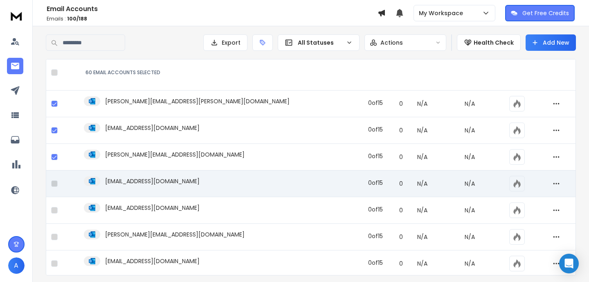
click at [55, 184] on button "button" at bounding box center [54, 183] width 7 height 7
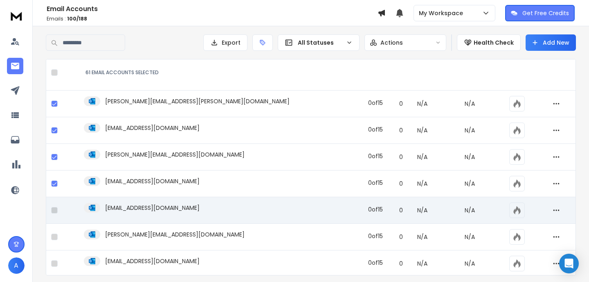
click at [54, 210] on button "button" at bounding box center [54, 210] width 7 height 7
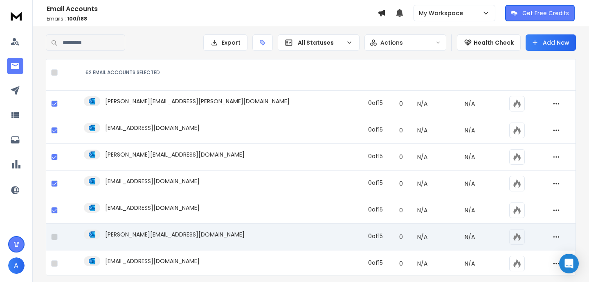
click at [55, 237] on button "button" at bounding box center [54, 236] width 7 height 7
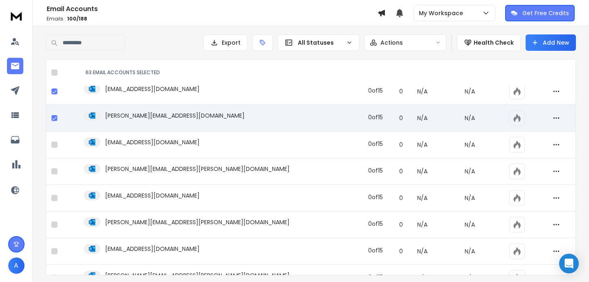
scroll to position [1633, 0]
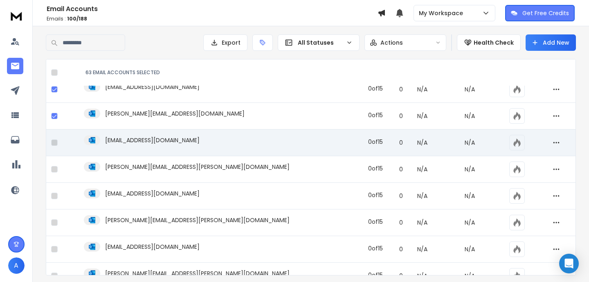
click at [54, 142] on button "button" at bounding box center [54, 142] width 7 height 7
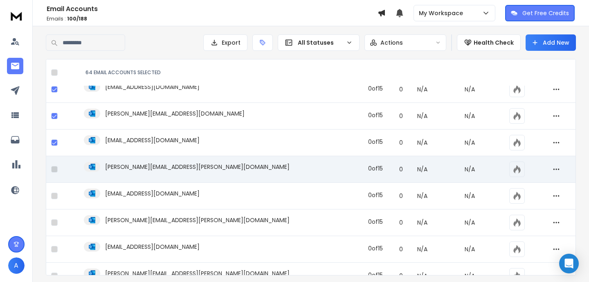
click at [54, 171] on button "button" at bounding box center [54, 169] width 7 height 7
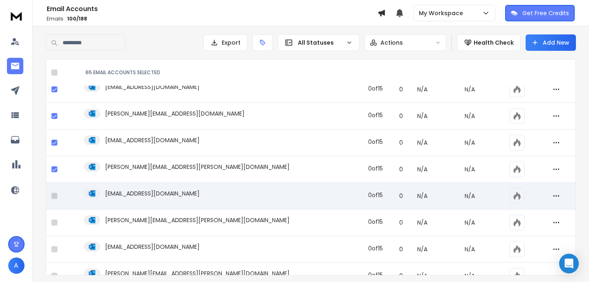
click at [55, 196] on button "button" at bounding box center [54, 195] width 7 height 7
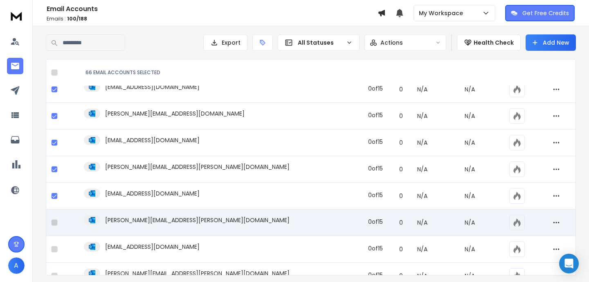
click at [54, 222] on button "button" at bounding box center [54, 222] width 7 height 7
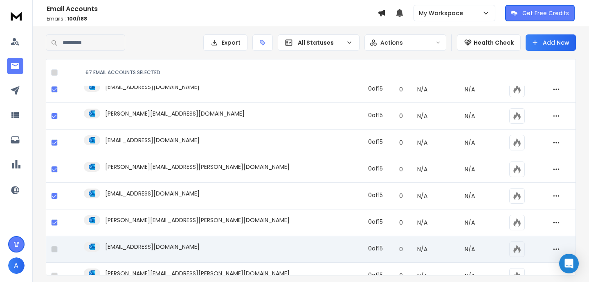
click at [54, 250] on button "button" at bounding box center [54, 249] width 7 height 7
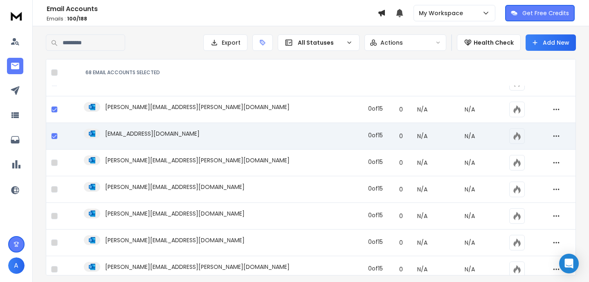
scroll to position [1762, 0]
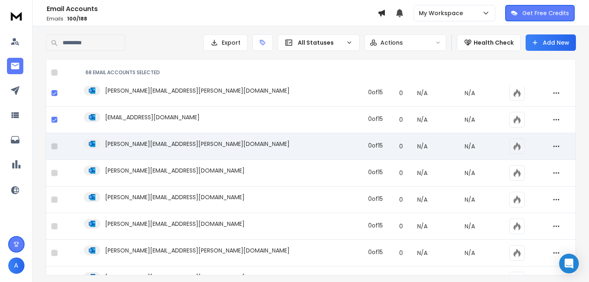
click at [54, 146] on button "button" at bounding box center [54, 146] width 7 height 7
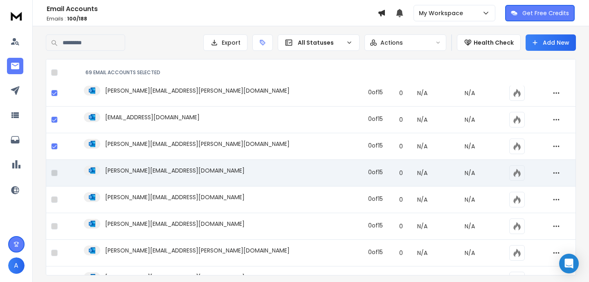
click at [55, 172] on button "button" at bounding box center [54, 172] width 7 height 7
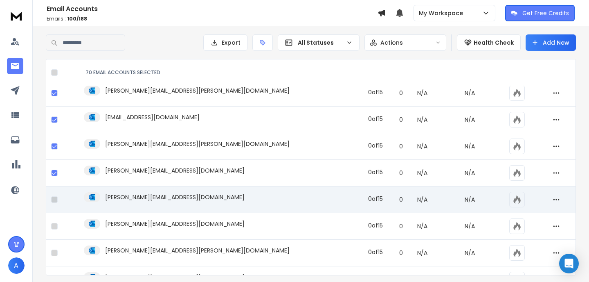
click at [56, 199] on button "button" at bounding box center [54, 199] width 7 height 7
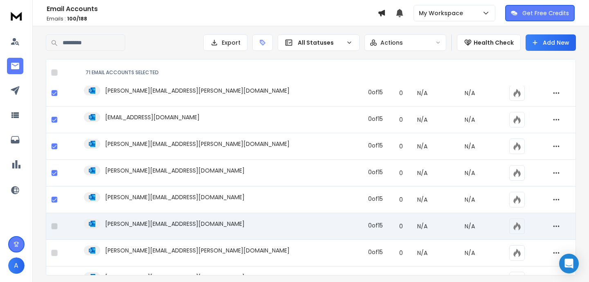
click at [55, 224] on button "button" at bounding box center [54, 226] width 7 height 7
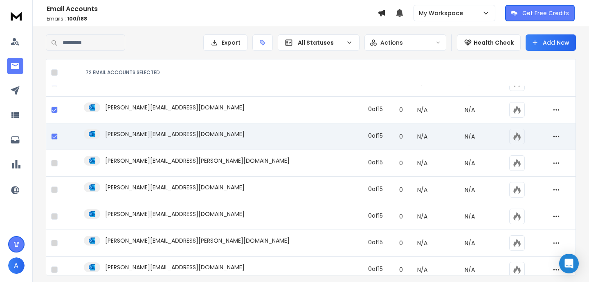
scroll to position [1852, 0]
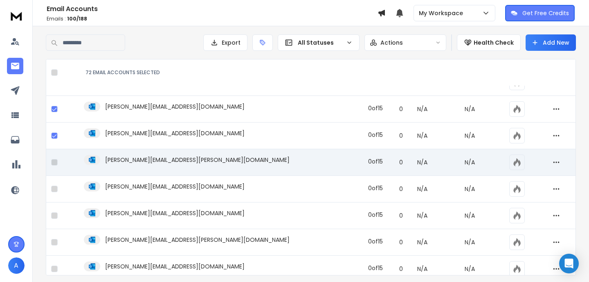
click at [54, 162] on button "button" at bounding box center [54, 162] width 7 height 7
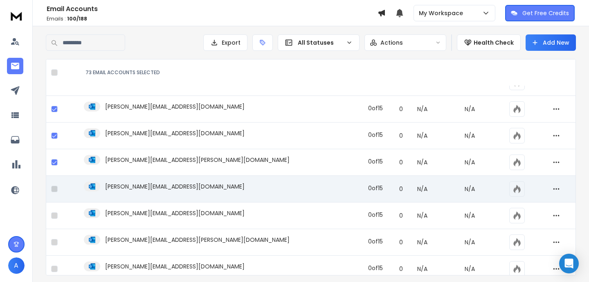
click at [54, 190] on button "button" at bounding box center [54, 188] width 7 height 7
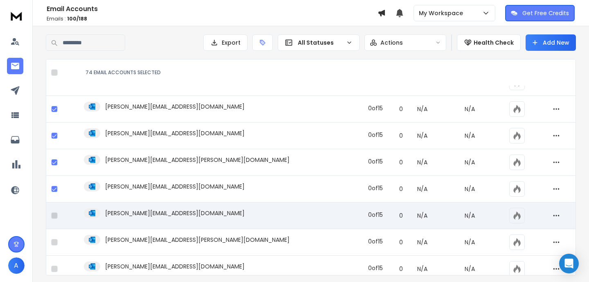
click at [56, 215] on button "button" at bounding box center [54, 215] width 7 height 7
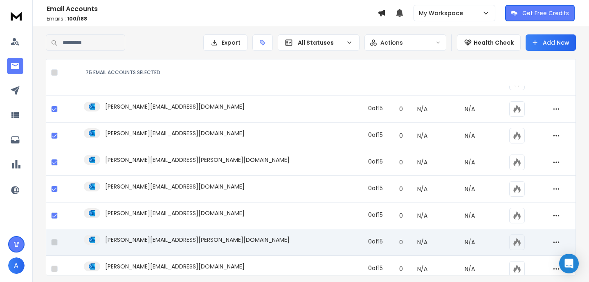
click at [54, 243] on button "button" at bounding box center [54, 242] width 7 height 7
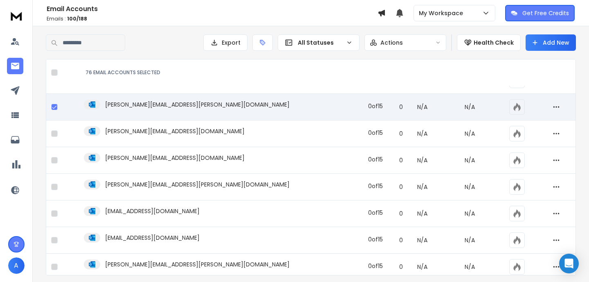
scroll to position [1987, 0]
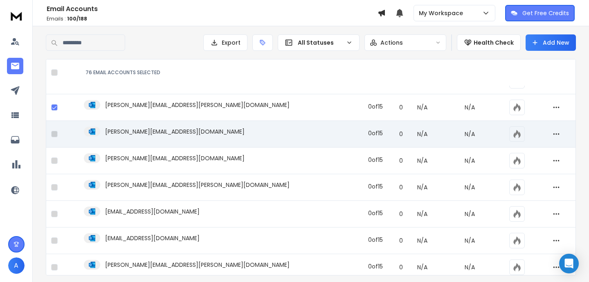
click at [56, 135] on button "button" at bounding box center [54, 134] width 7 height 7
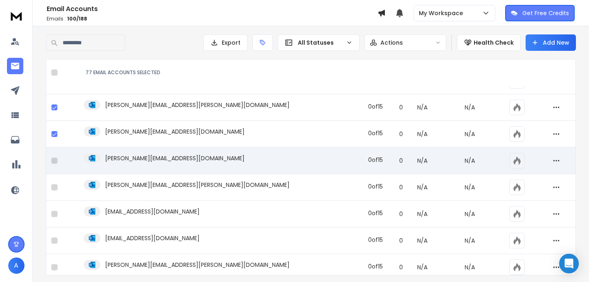
click at [54, 162] on button "button" at bounding box center [54, 160] width 7 height 7
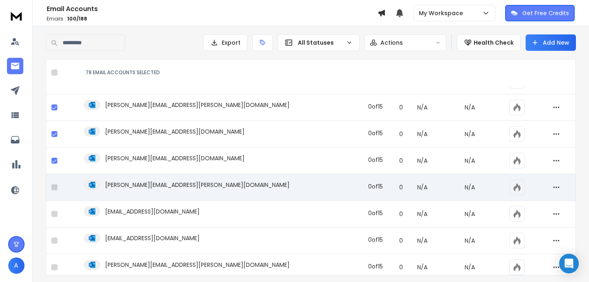
click at [55, 187] on button "button" at bounding box center [54, 187] width 7 height 7
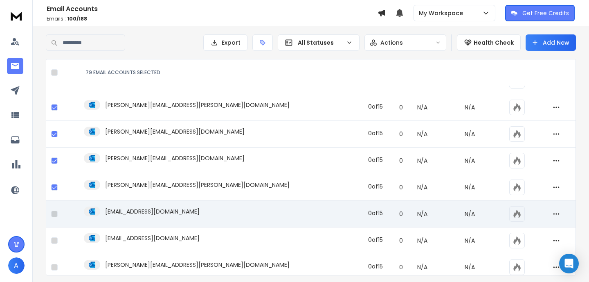
click at [55, 213] on button "button" at bounding box center [54, 213] width 7 height 7
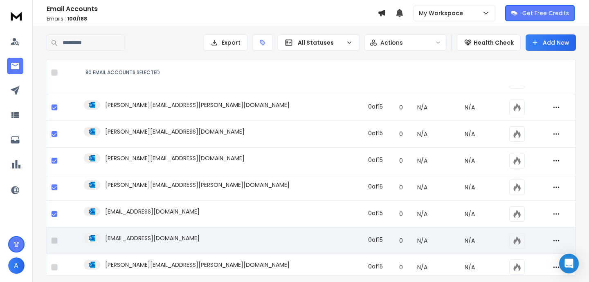
click at [56, 240] on button "button" at bounding box center [54, 240] width 7 height 7
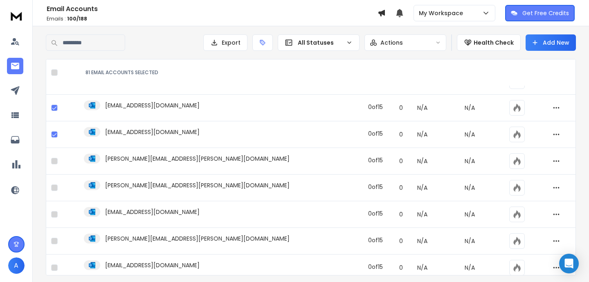
scroll to position [2096, 0]
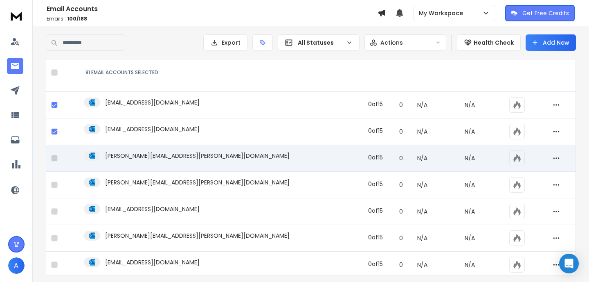
click at [54, 158] on button "button" at bounding box center [54, 158] width 7 height 7
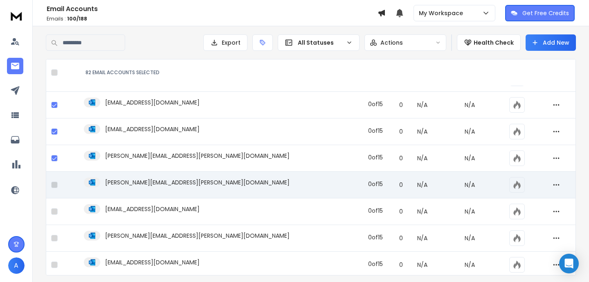
click at [53, 185] on button "button" at bounding box center [54, 184] width 7 height 7
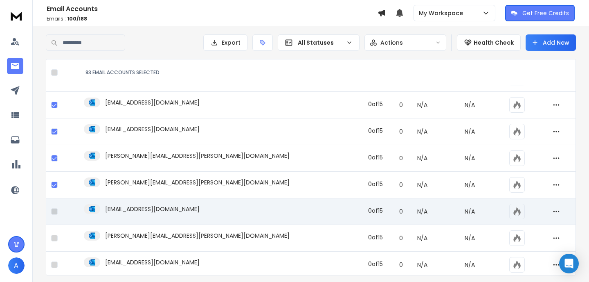
click at [55, 210] on button "button" at bounding box center [54, 211] width 7 height 7
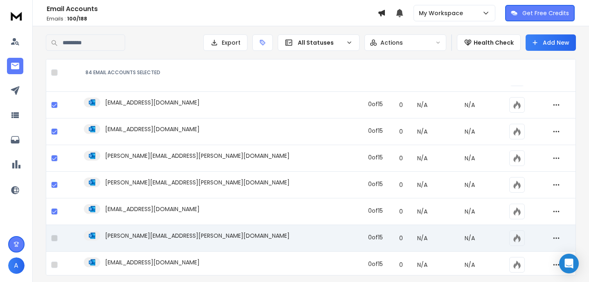
click at [54, 239] on button "button" at bounding box center [54, 238] width 7 height 7
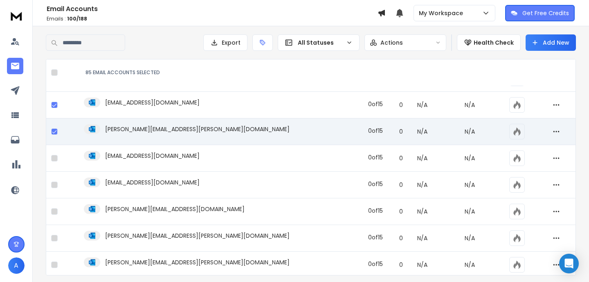
scroll to position [2203, 0]
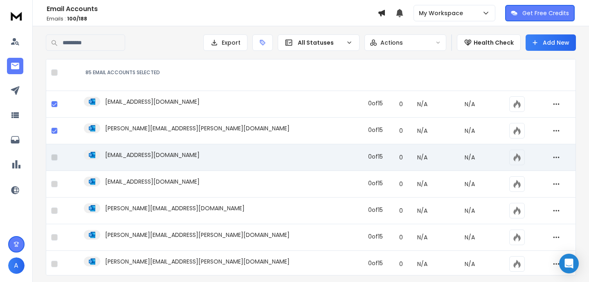
click at [54, 157] on button "button" at bounding box center [54, 157] width 7 height 7
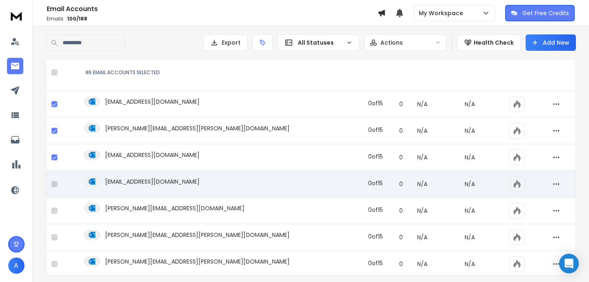
click at [54, 184] on button "button" at bounding box center [54, 183] width 7 height 7
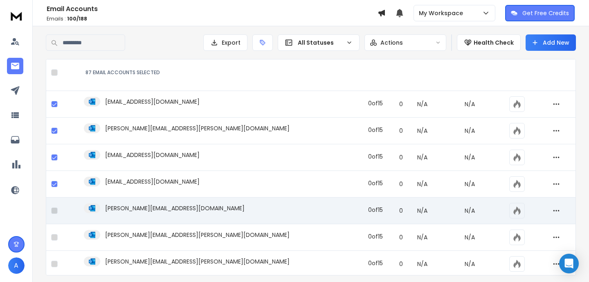
click at [54, 211] on button "button" at bounding box center [54, 210] width 7 height 7
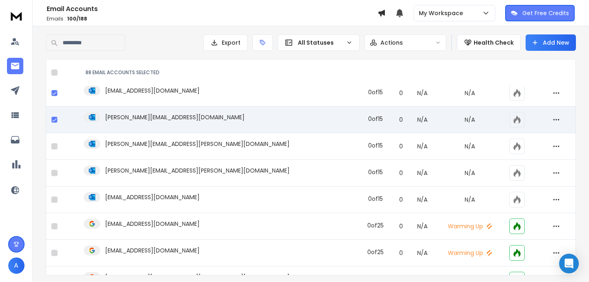
scroll to position [2310, 0]
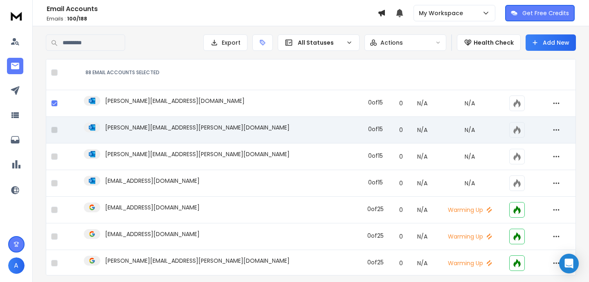
click at [54, 132] on button "button" at bounding box center [54, 129] width 7 height 7
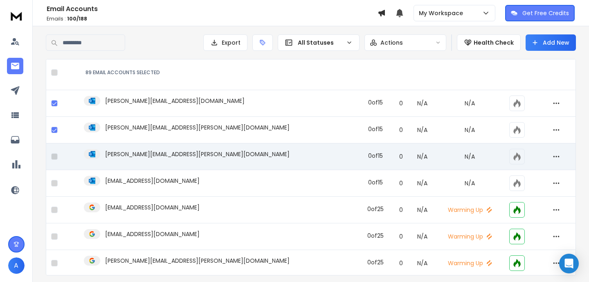
click at [54, 155] on button "button" at bounding box center [54, 156] width 7 height 7
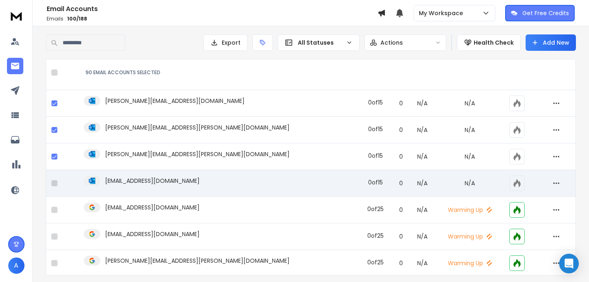
click at [54, 184] on button "button" at bounding box center [54, 183] width 7 height 7
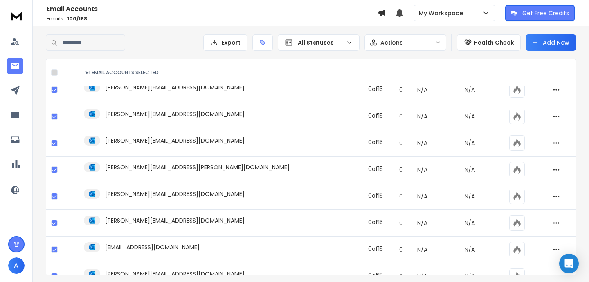
scroll to position [0, 0]
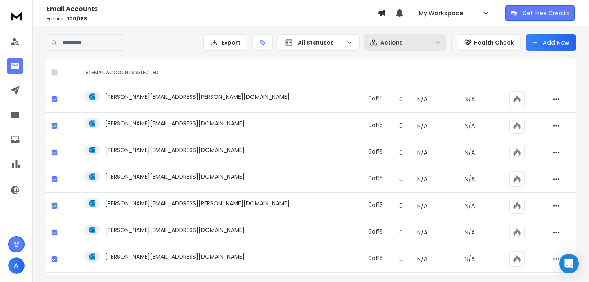
click at [423, 41] on div "Actions" at bounding box center [401, 42] width 62 height 8
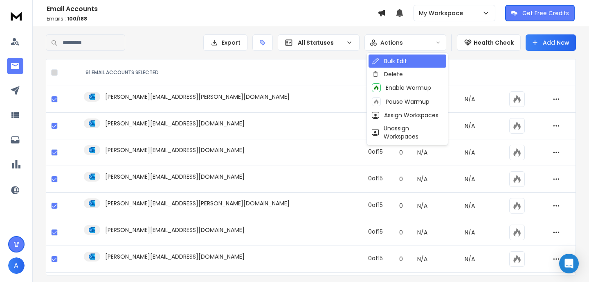
click at [411, 60] on div "Bulk Edit" at bounding box center [408, 60] width 78 height 13
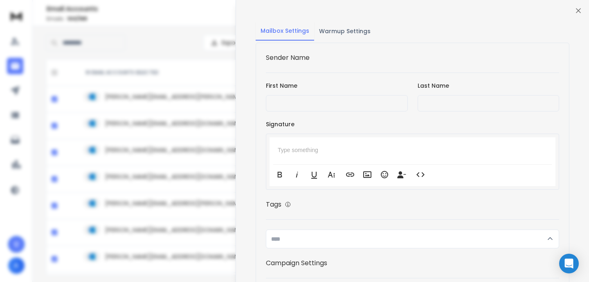
click at [311, 105] on input "text" at bounding box center [337, 103] width 142 height 16
type input "*****"
type input "*********"
click at [299, 147] on div at bounding box center [413, 149] width 270 height 9
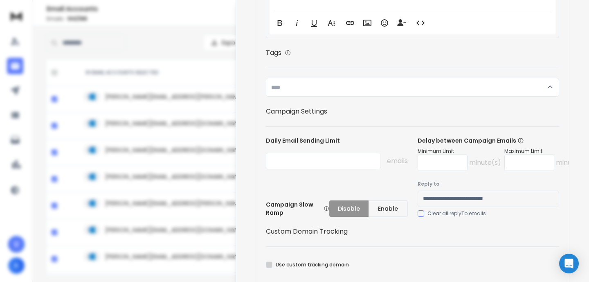
scroll to position [189, 0]
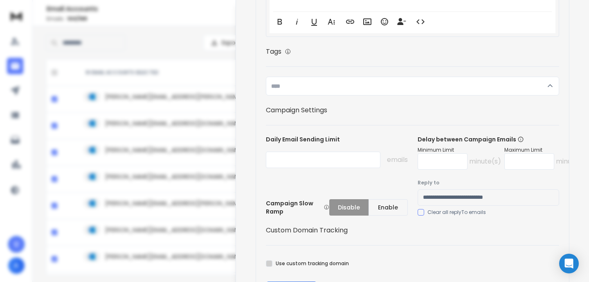
click at [309, 162] on input "number" at bounding box center [323, 159] width 115 height 16
type input "**"
click at [442, 160] on input "number" at bounding box center [443, 161] width 50 height 16
click at [527, 160] on input "number" at bounding box center [530, 161] width 50 height 16
type input "*"
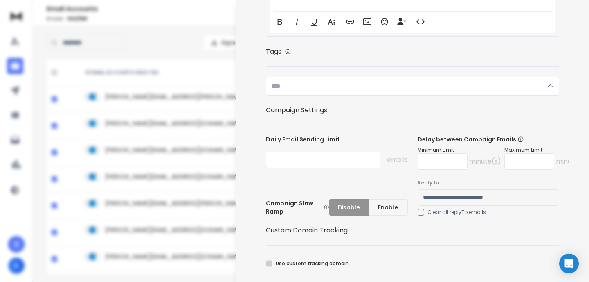
type input "**"
click at [447, 165] on input "*" at bounding box center [443, 161] width 50 height 16
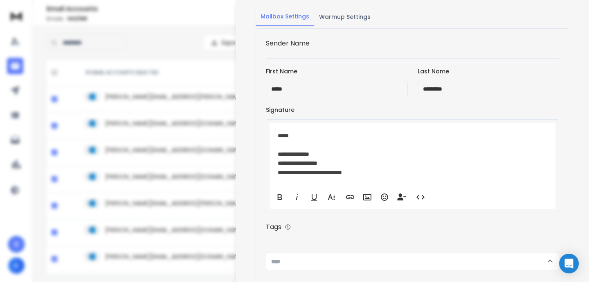
scroll to position [239, 0]
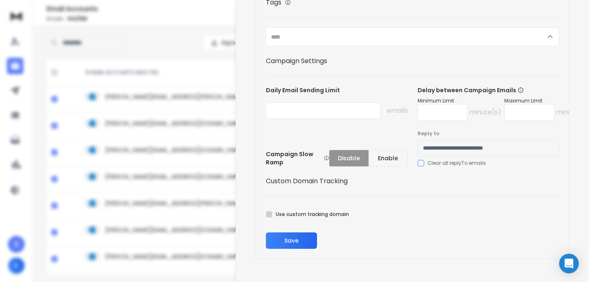
type input "**"
click at [289, 242] on button "Save" at bounding box center [291, 240] width 51 height 16
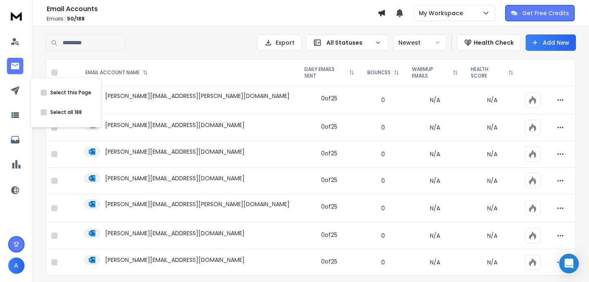
click at [54, 71] on button "Select this Page" at bounding box center [54, 72] width 7 height 7
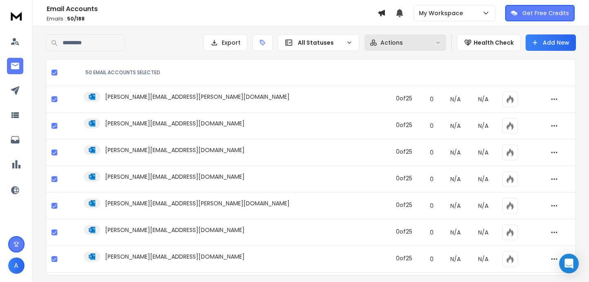
click at [445, 42] on button "Actions" at bounding box center [406, 42] width 82 height 16
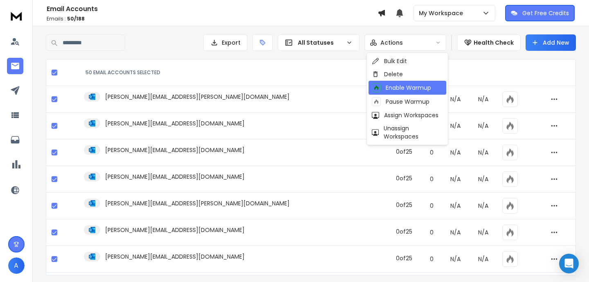
click at [418, 88] on div "Enable Warmup" at bounding box center [401, 87] width 59 height 9
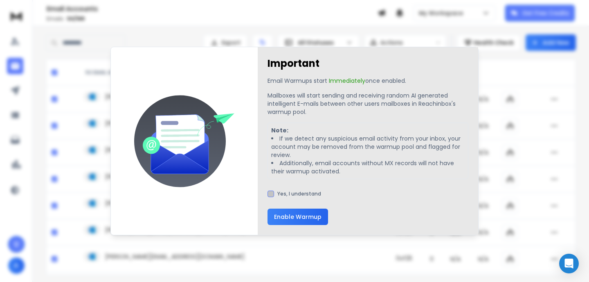
click at [297, 194] on label "Yes, I understand" at bounding box center [299, 193] width 44 height 7
click at [296, 194] on label "Yes, I understand" at bounding box center [299, 193] width 44 height 7
click at [291, 192] on label "Yes, I understand" at bounding box center [299, 193] width 44 height 7
click at [270, 196] on button "Yes, I understand" at bounding box center [271, 193] width 7 height 7
click at [286, 217] on button "Enable Warmup" at bounding box center [298, 216] width 61 height 16
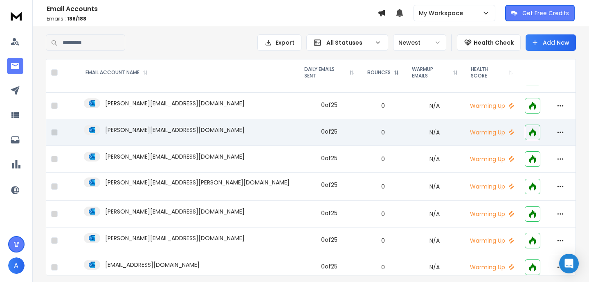
scroll to position [0, 0]
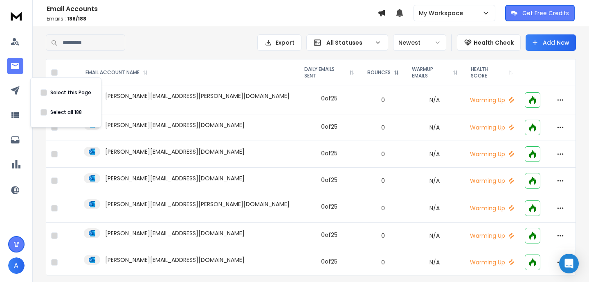
click at [56, 75] on button "Select this Page" at bounding box center [54, 72] width 7 height 7
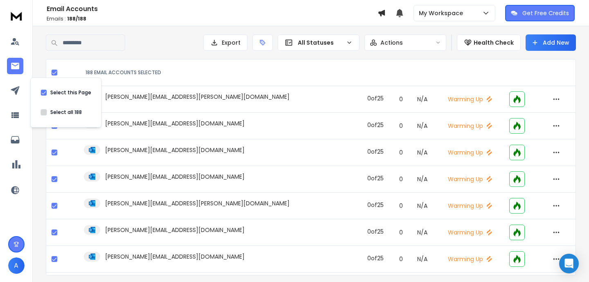
click at [59, 110] on label "Select all 188" at bounding box center [66, 112] width 32 height 7
click at [45, 113] on button "Select this Page" at bounding box center [44, 112] width 7 height 7
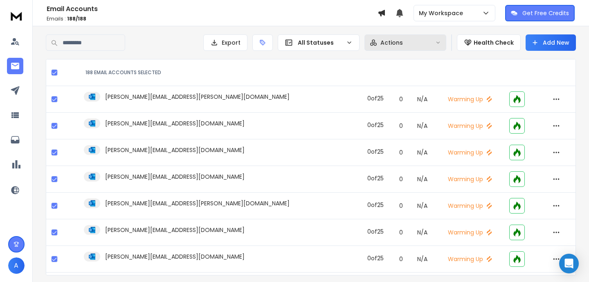
click at [438, 42] on icon "button" at bounding box center [438, 42] width 6 height 7
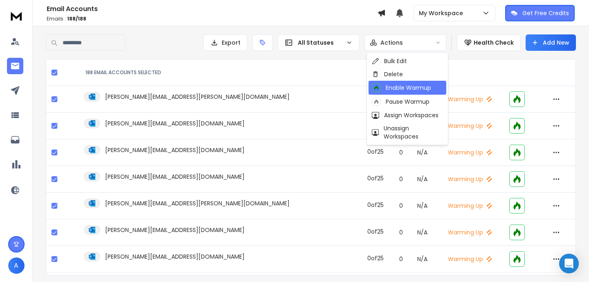
click at [426, 89] on div "Enable Warmup" at bounding box center [401, 87] width 59 height 9
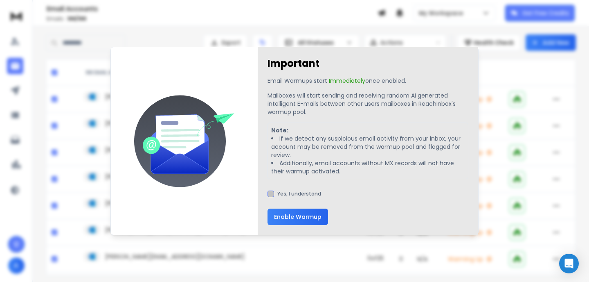
click at [271, 193] on button "Yes, I understand" at bounding box center [271, 193] width 7 height 7
click at [286, 212] on button "Enable Warmup" at bounding box center [298, 216] width 61 height 16
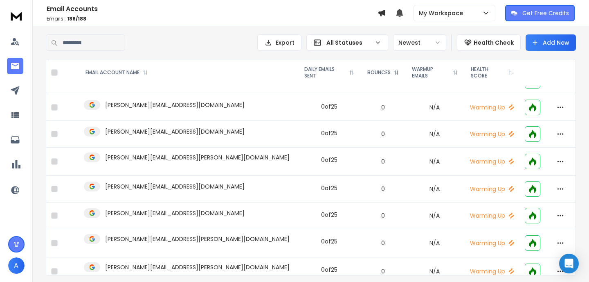
scroll to position [4819, 0]
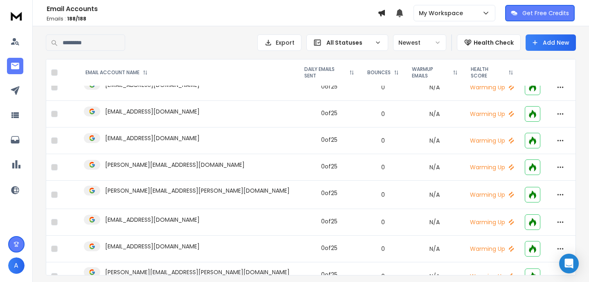
click at [20, 19] on img at bounding box center [16, 15] width 16 height 15
